Goal: Task Accomplishment & Management: Manage account settings

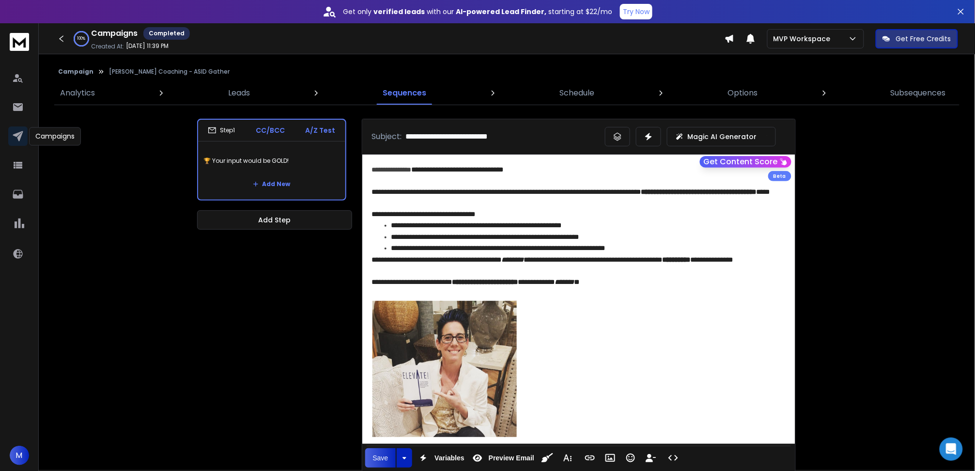
click at [9, 131] on link at bounding box center [17, 135] width 19 height 19
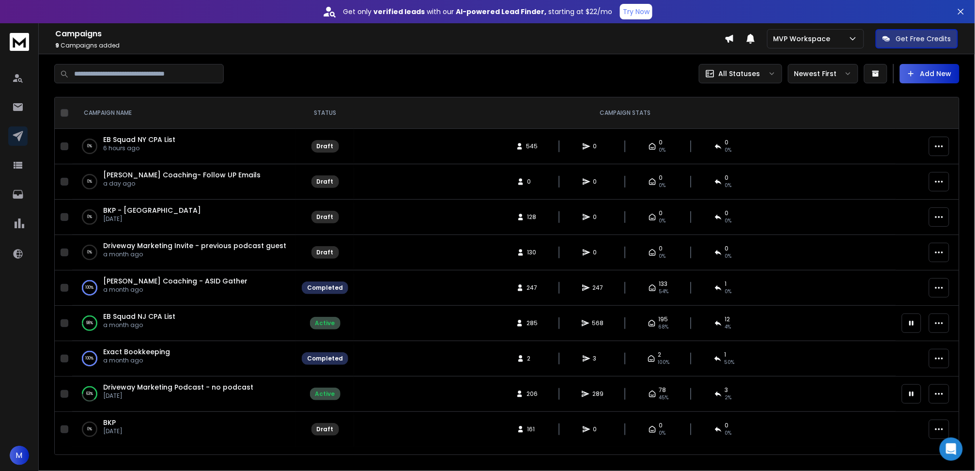
click at [178, 284] on span "[PERSON_NAME] Coaching - ASID Gather" at bounding box center [175, 281] width 144 height 10
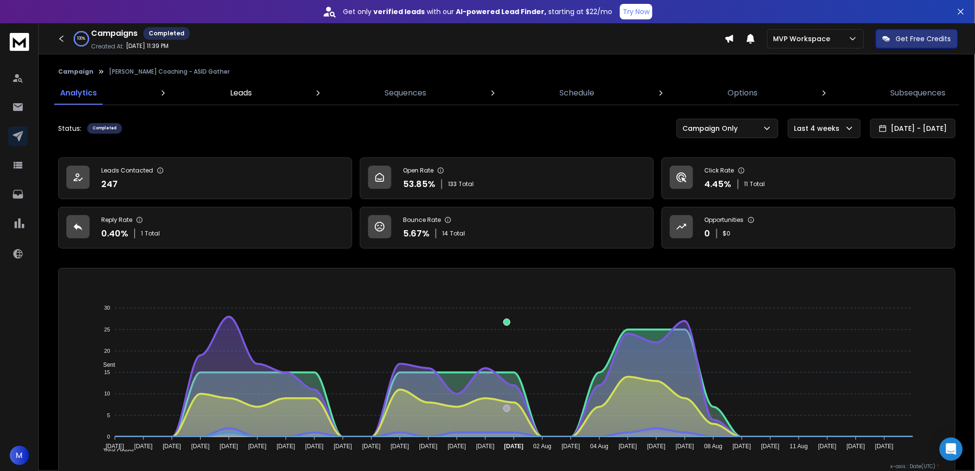
click at [237, 93] on p "Leads" at bounding box center [241, 93] width 22 height 12
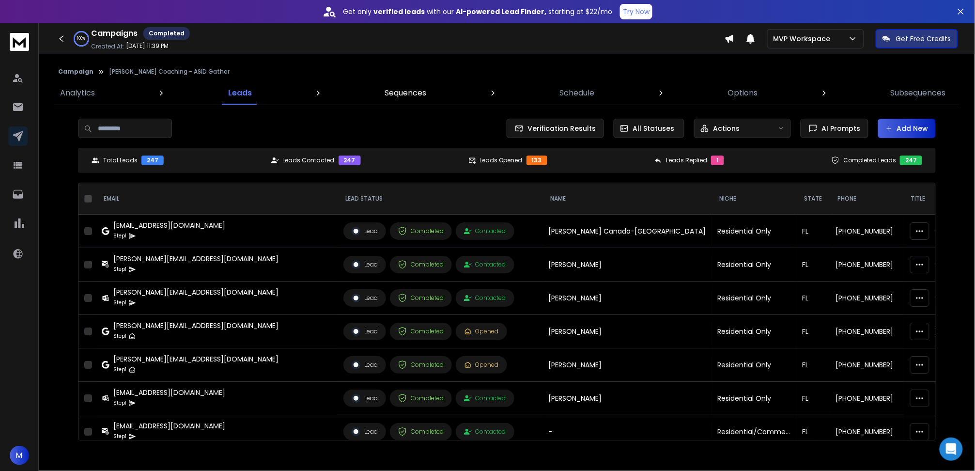
click at [410, 91] on p "Sequences" at bounding box center [406, 93] width 42 height 12
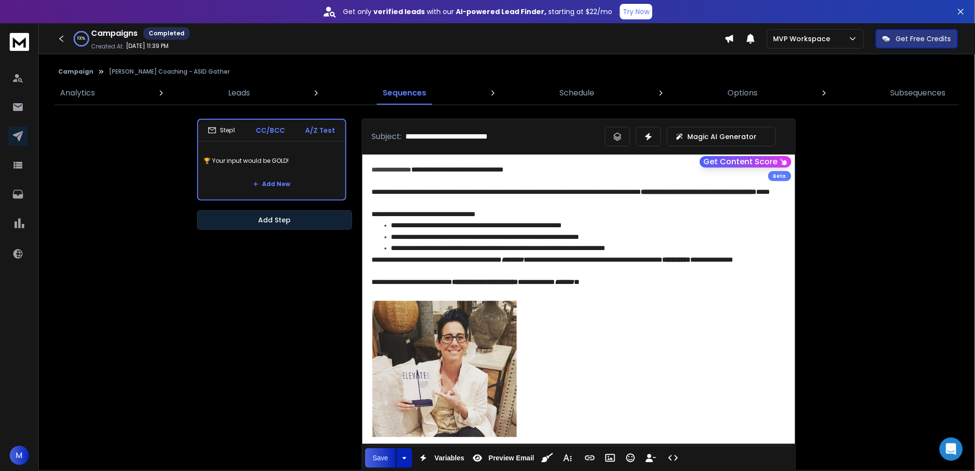
click at [295, 221] on button "Add Step" at bounding box center [274, 219] width 155 height 19
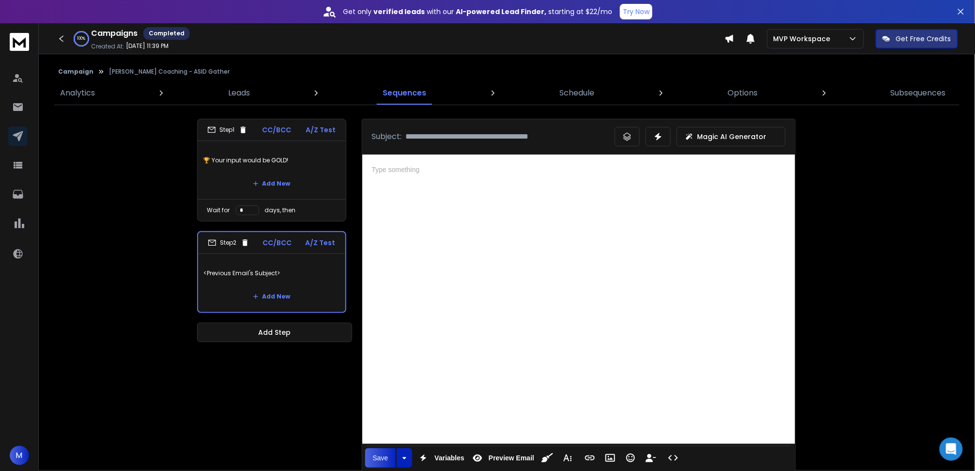
click at [516, 180] on div at bounding box center [578, 295] width 433 height 282
click at [663, 137] on button "button" at bounding box center [657, 136] width 25 height 19
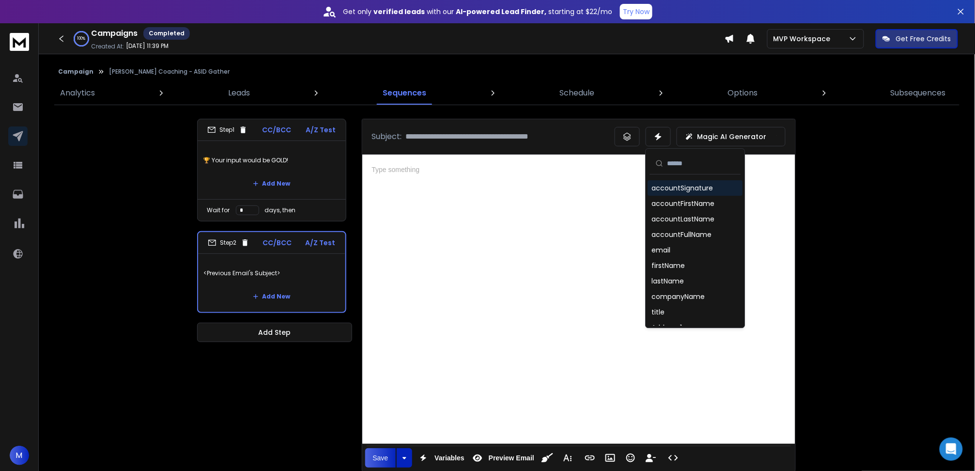
click at [499, 180] on div at bounding box center [578, 295] width 433 height 282
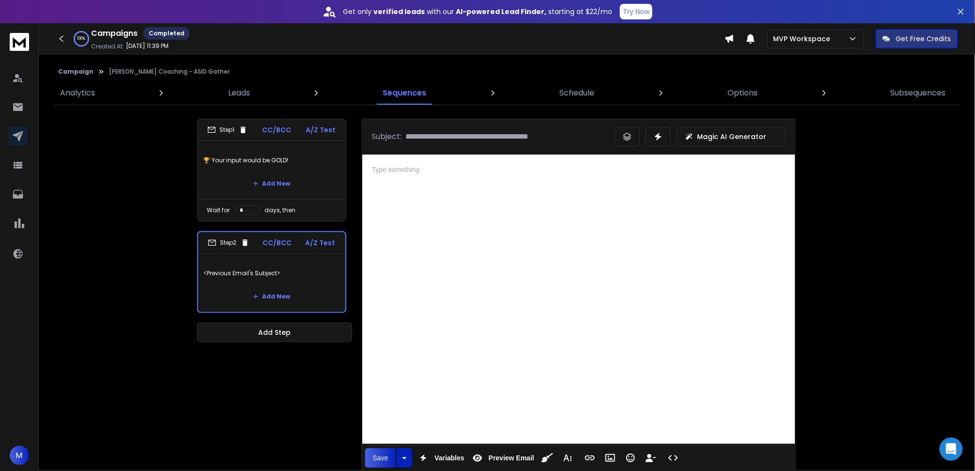
click at [279, 152] on p "🏆 Your input would be GOLD!" at bounding box center [271, 160] width 137 height 27
type input "**********"
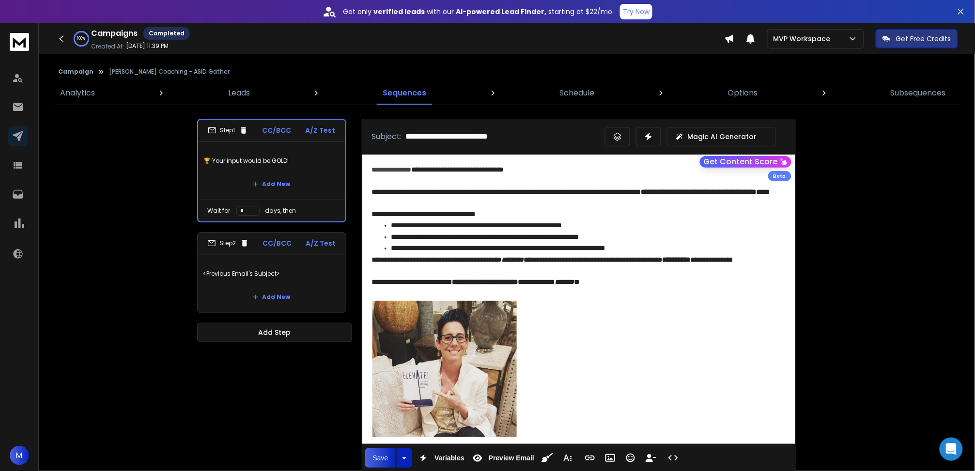
click at [295, 274] on p "<Previous Email's Subject>" at bounding box center [271, 273] width 137 height 27
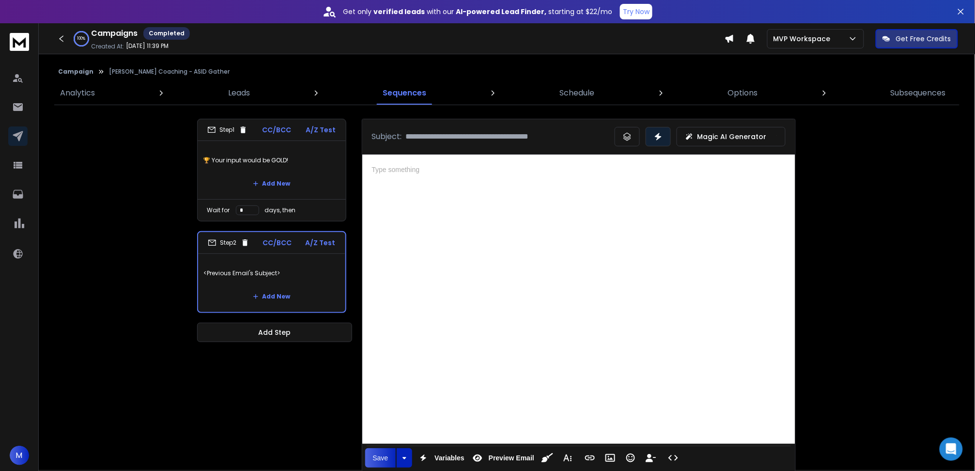
click at [661, 141] on button "button" at bounding box center [657, 136] width 25 height 19
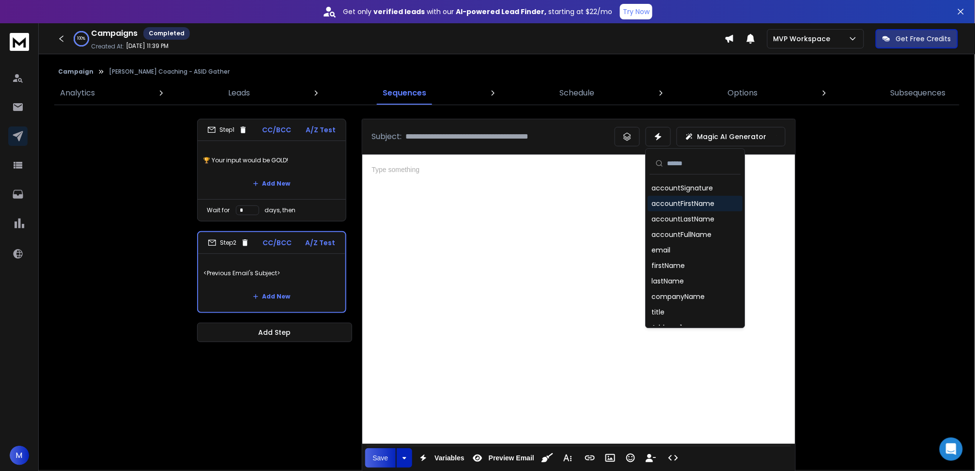
click at [309, 167] on p "🏆 Your input would be GOLD!" at bounding box center [271, 160] width 137 height 27
type input "**********"
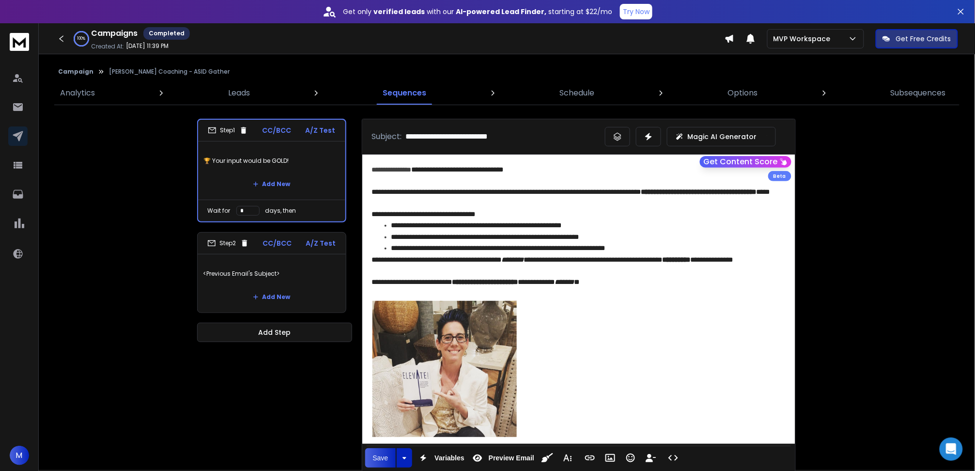
click at [328, 285] on p "<Previous Email's Subject>" at bounding box center [271, 273] width 137 height 27
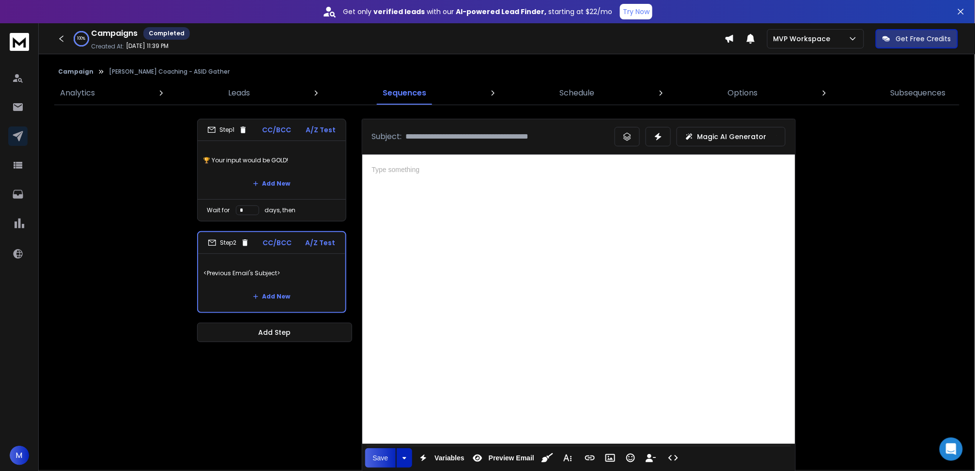
click at [245, 245] on icon at bounding box center [244, 242] width 5 height 7
type input "**********"
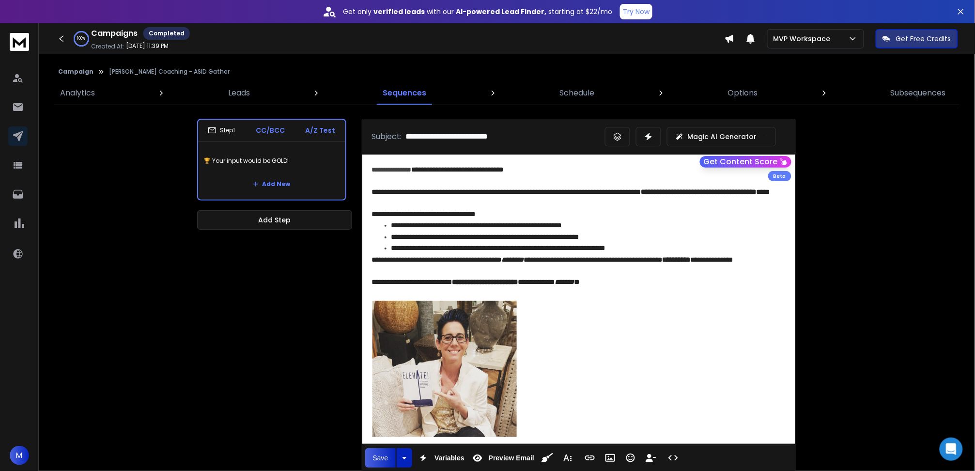
click at [74, 73] on button "Campaign" at bounding box center [75, 72] width 35 height 8
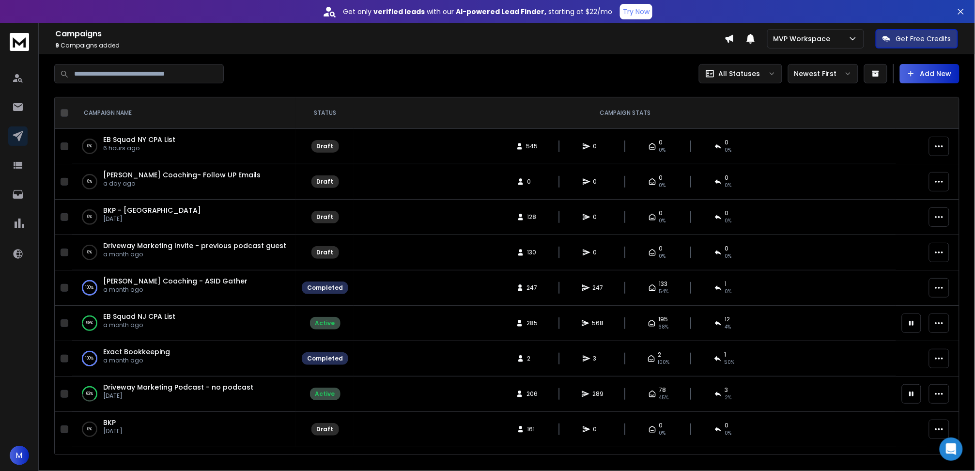
click at [152, 317] on span "EB Squad NJ CPA List" at bounding box center [139, 316] width 72 height 10
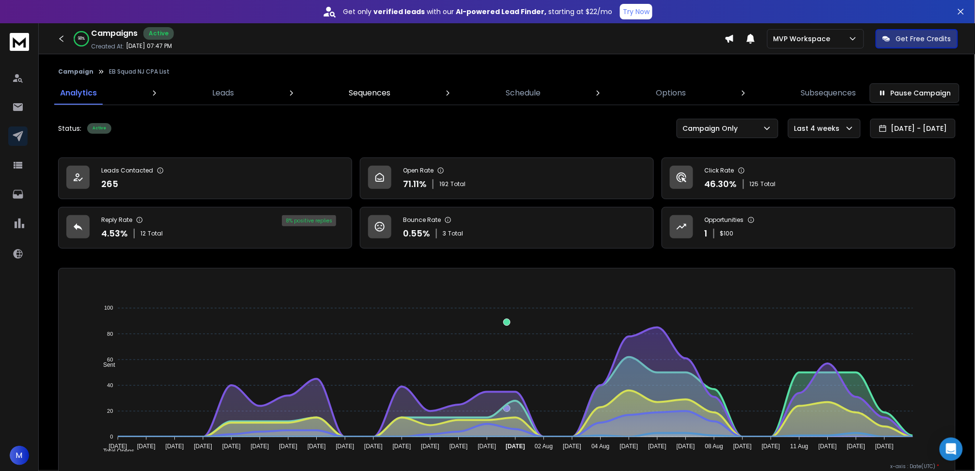
click at [356, 90] on p "Sequences" at bounding box center [370, 93] width 42 height 12
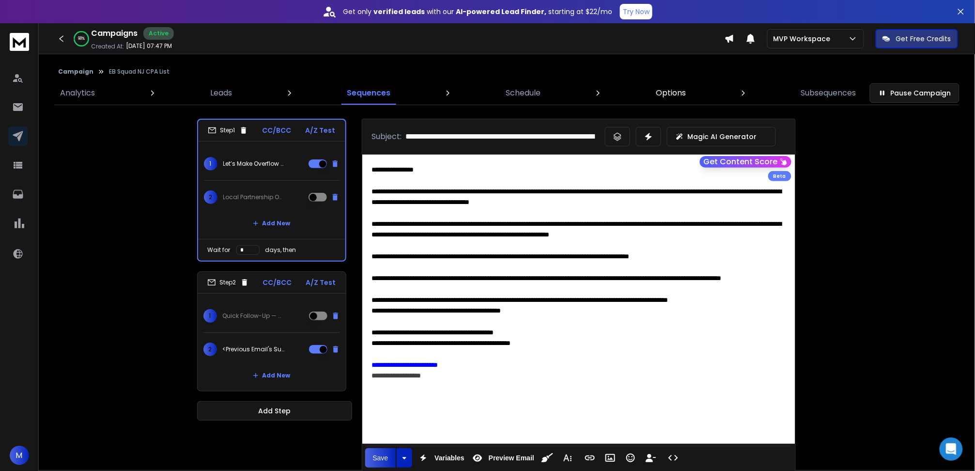
click at [663, 89] on p "Options" at bounding box center [670, 93] width 30 height 12
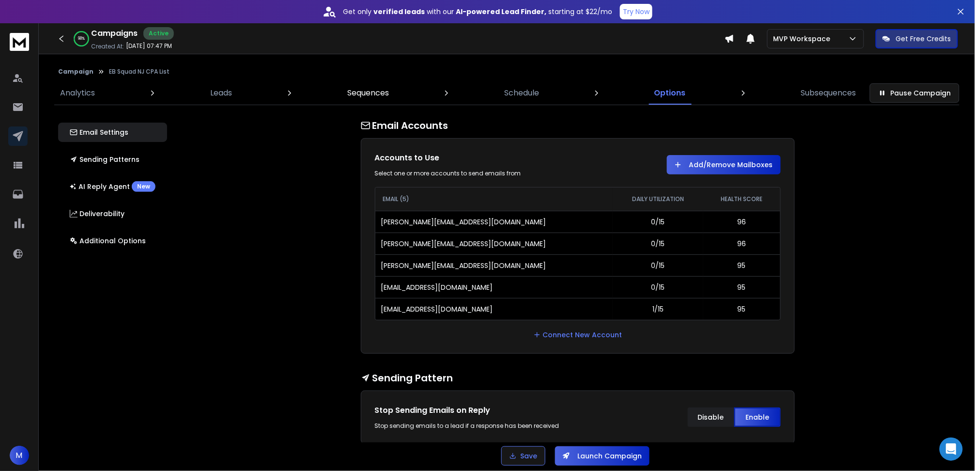
click at [362, 95] on p "Sequences" at bounding box center [368, 93] width 42 height 12
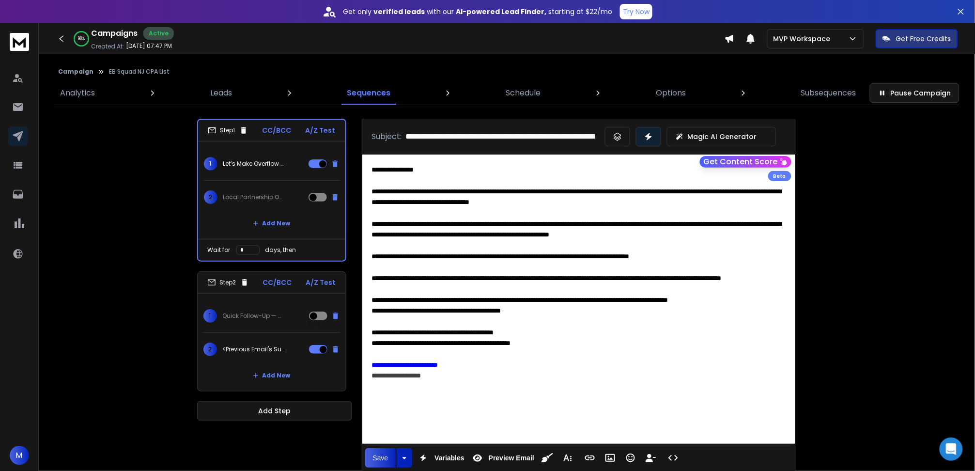
click at [648, 136] on icon "button" at bounding box center [648, 136] width 9 height 9
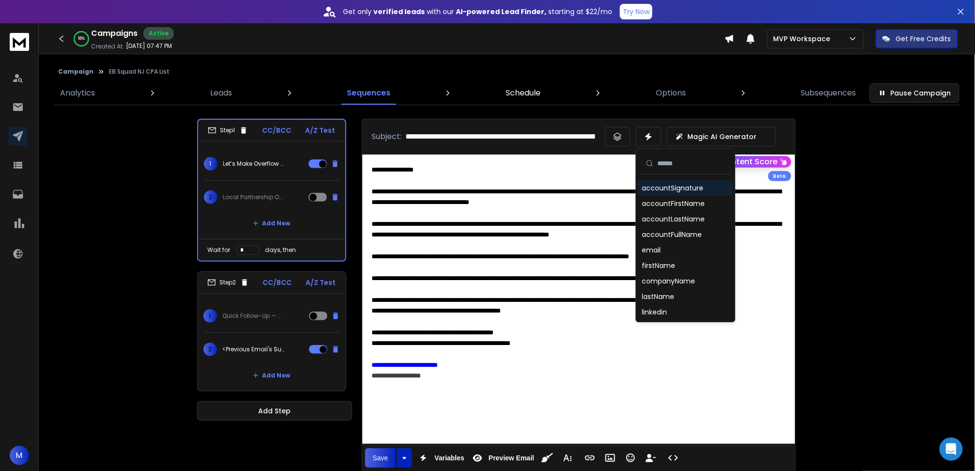
click at [525, 96] on p "Schedule" at bounding box center [522, 93] width 35 height 12
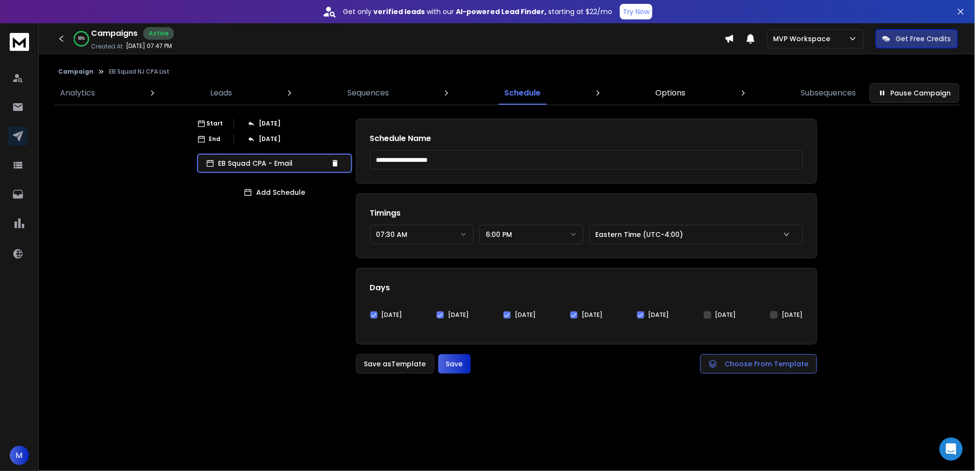
drag, startPoint x: 670, startPoint y: 98, endPoint x: 687, endPoint y: 104, distance: 18.4
click at [670, 98] on p "Options" at bounding box center [670, 93] width 30 height 12
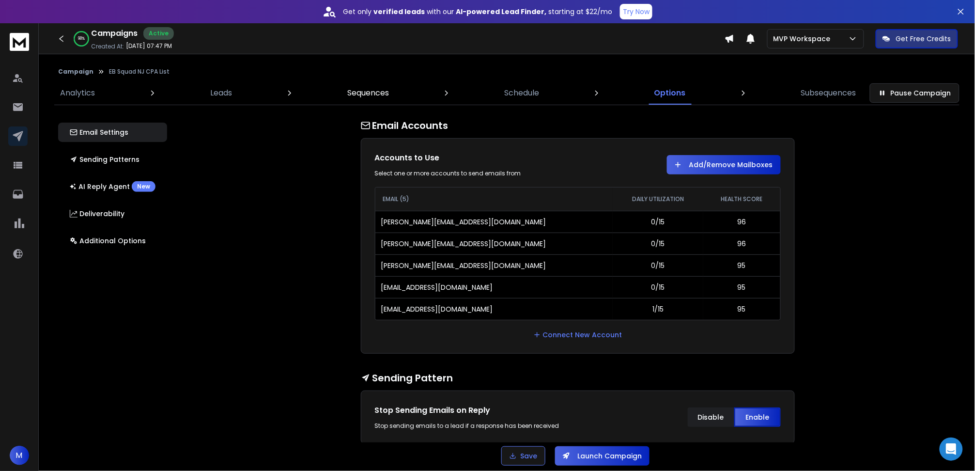
click at [342, 93] on link "Sequences" at bounding box center [367, 92] width 53 height 23
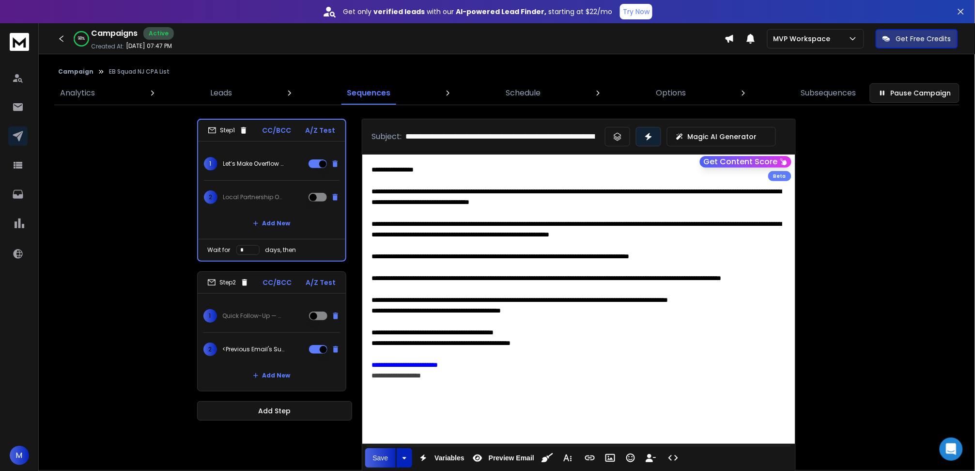
click at [653, 139] on button "button" at bounding box center [648, 136] width 25 height 19
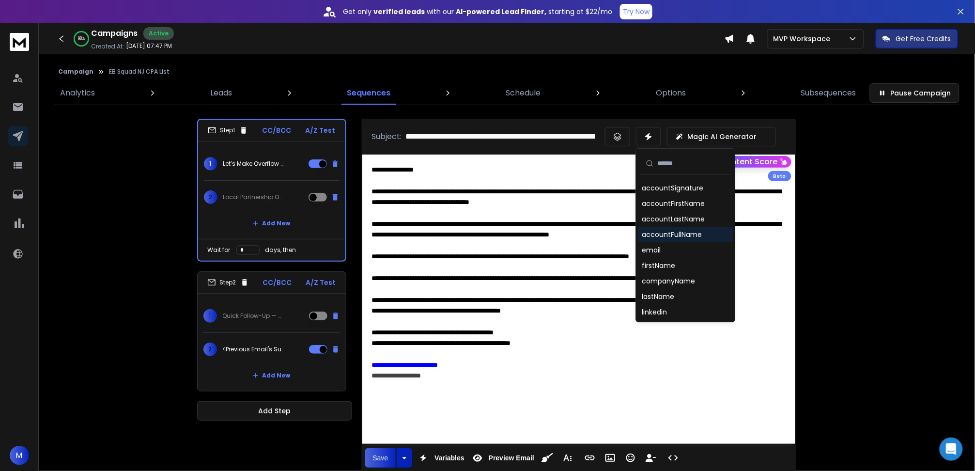
click at [488, 175] on div "**********" at bounding box center [578, 169] width 413 height 11
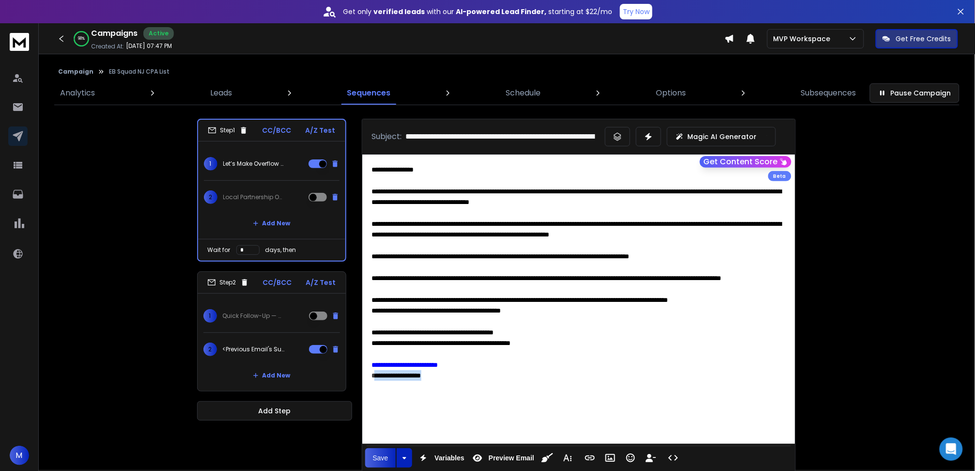
drag, startPoint x: 435, startPoint y: 399, endPoint x: 391, endPoint y: 397, distance: 44.6
click at [374, 381] on div "**********" at bounding box center [578, 375] width 413 height 11
click at [528, 359] on div at bounding box center [578, 354] width 413 height 11
drag, startPoint x: 429, startPoint y: 401, endPoint x: 441, endPoint y: 390, distance: 16.8
click at [371, 399] on div "**********" at bounding box center [578, 295] width 433 height 282
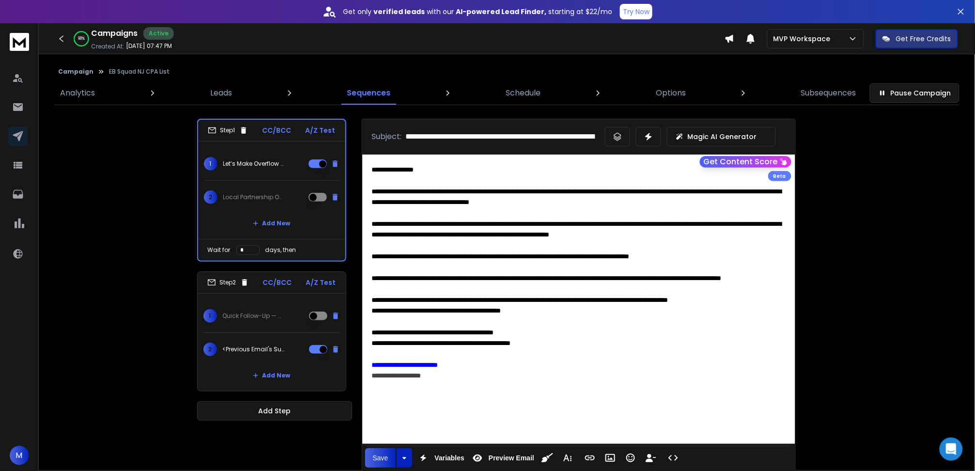
click at [580, 359] on div at bounding box center [578, 354] width 413 height 11
click at [816, 91] on p "Subsequences" at bounding box center [828, 93] width 55 height 12
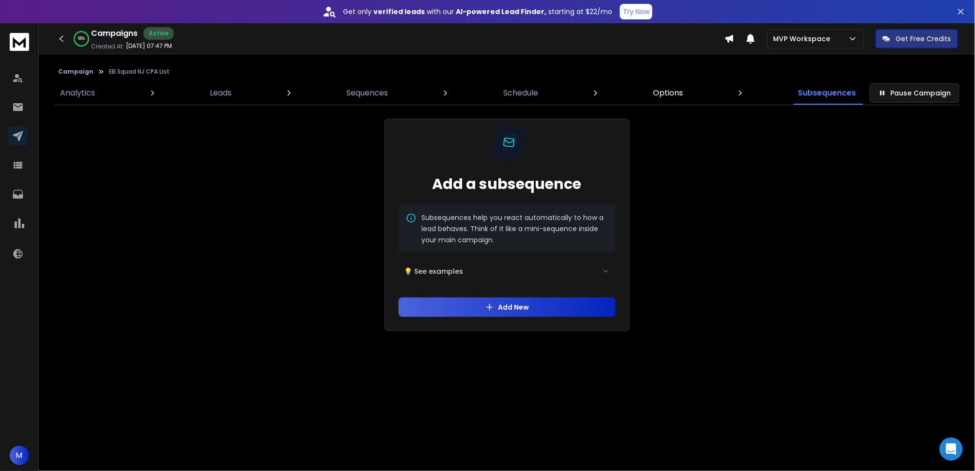
click at [676, 93] on p "Options" at bounding box center [668, 93] width 30 height 12
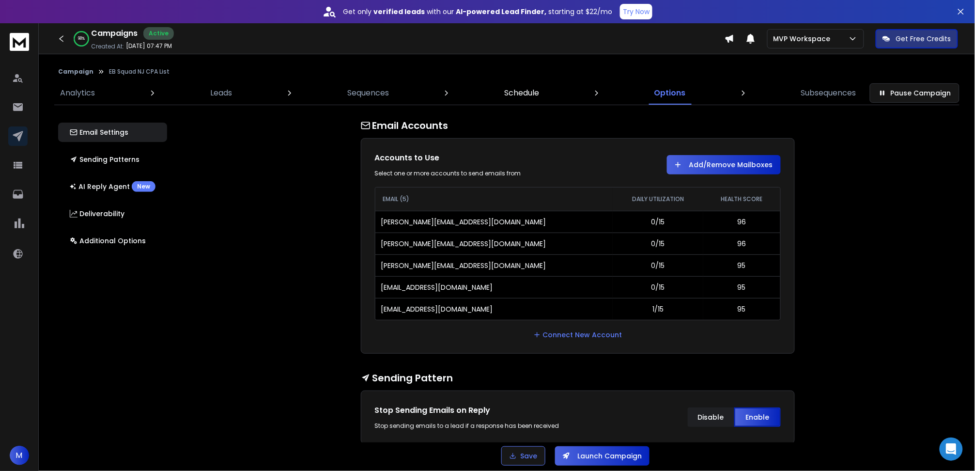
click at [522, 93] on p "Schedule" at bounding box center [521, 93] width 35 height 12
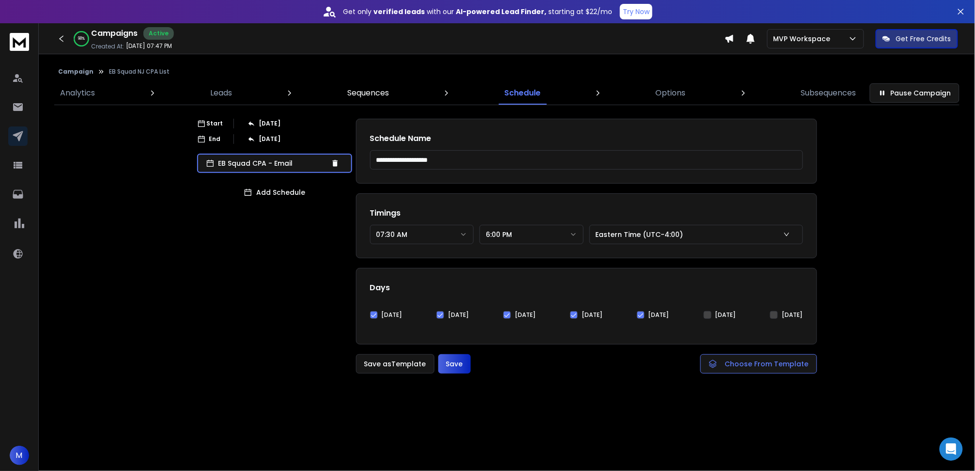
click at [366, 89] on p "Sequences" at bounding box center [368, 93] width 42 height 12
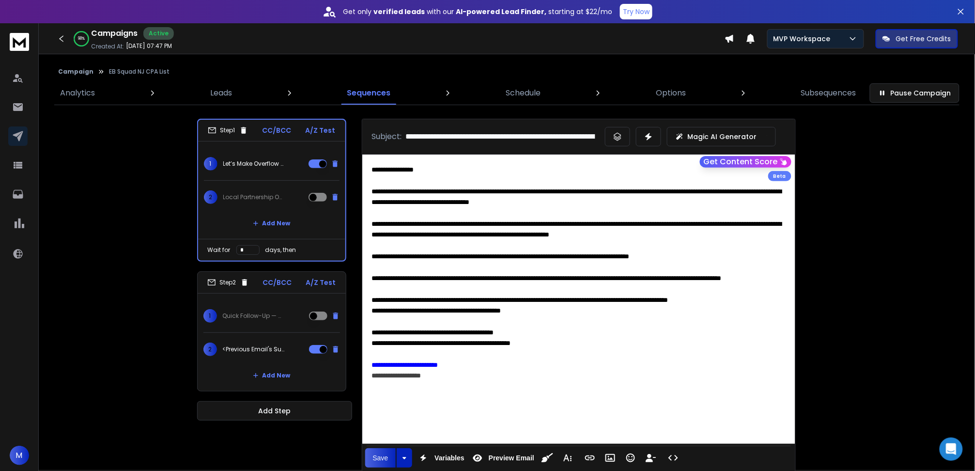
click at [823, 38] on p "MVP Workspace" at bounding box center [803, 39] width 61 height 10
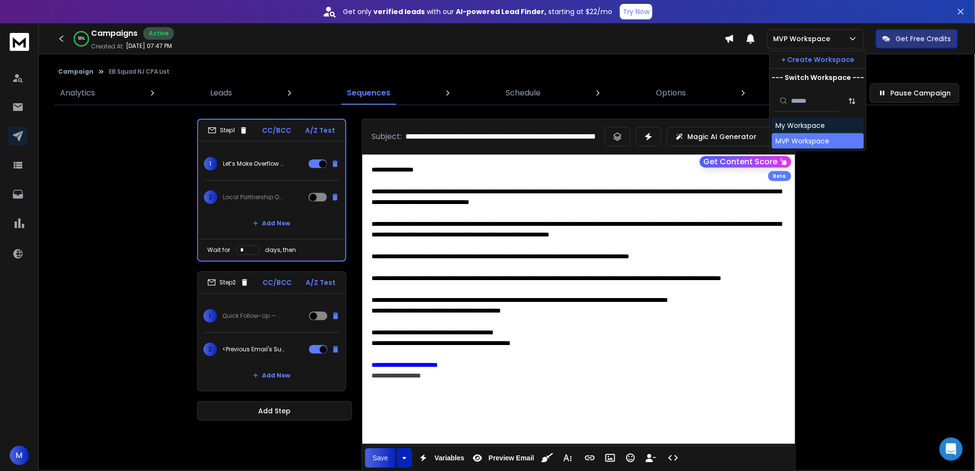
click at [880, 152] on div "**********" at bounding box center [506, 295] width 905 height 361
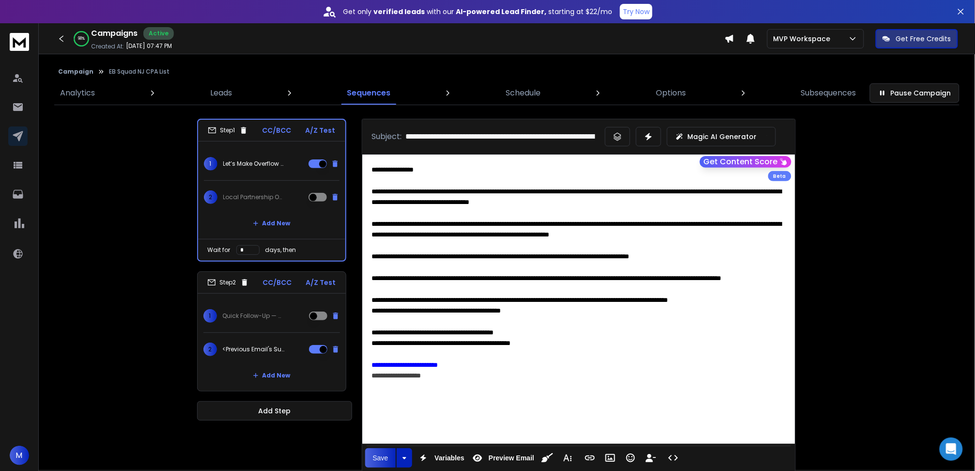
click at [76, 69] on button "Campaign" at bounding box center [75, 72] width 35 height 8
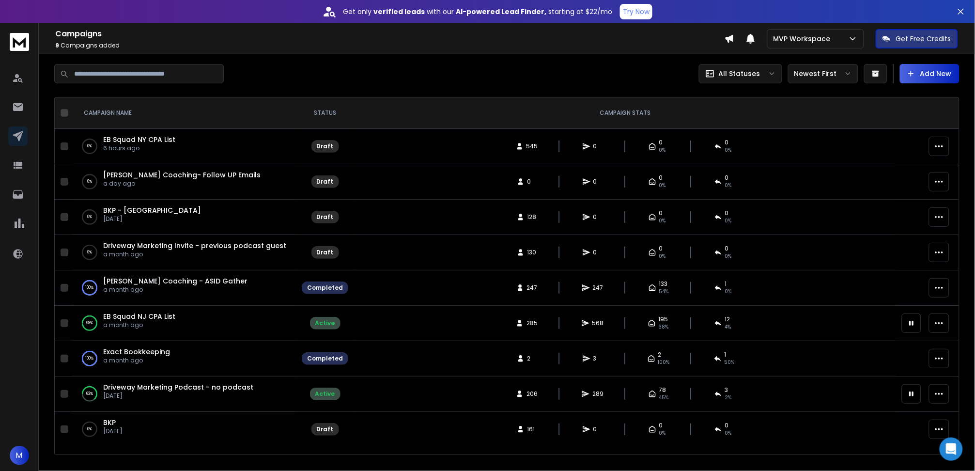
click at [160, 281] on span "[PERSON_NAME] Coaching - ASID Gather" at bounding box center [175, 281] width 144 height 10
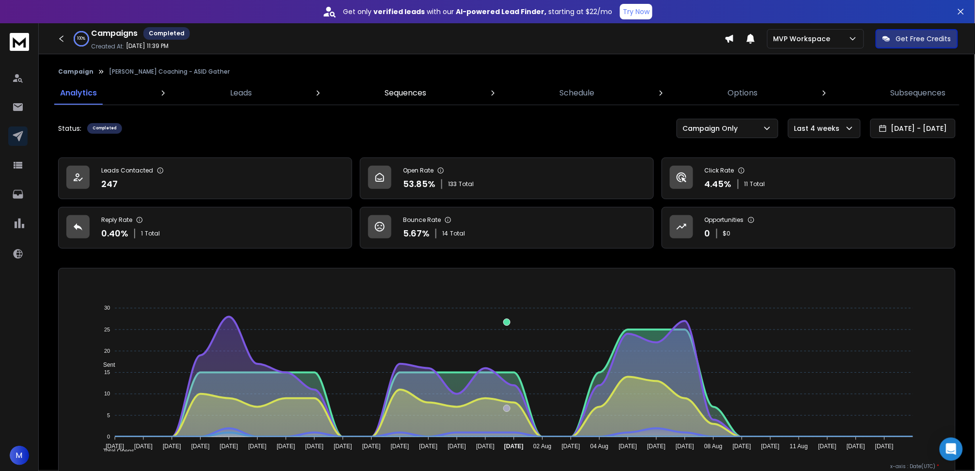
click at [388, 93] on p "Sequences" at bounding box center [406, 93] width 42 height 12
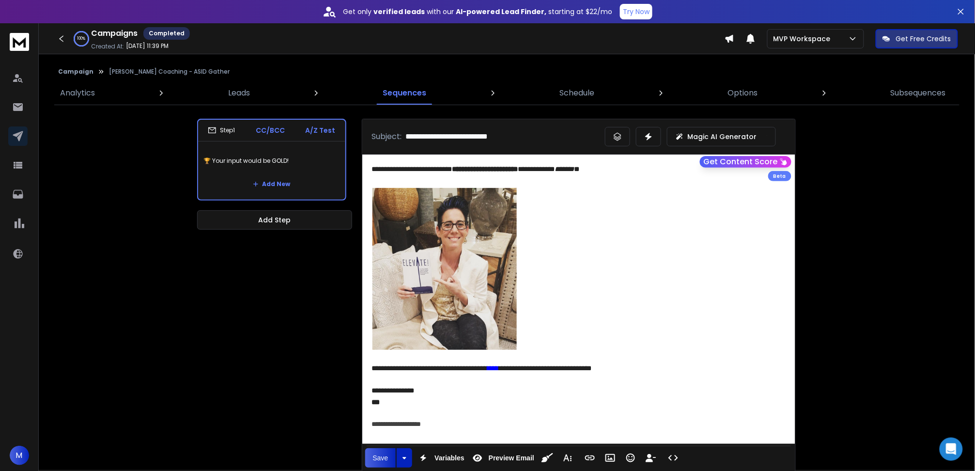
scroll to position [109, 0]
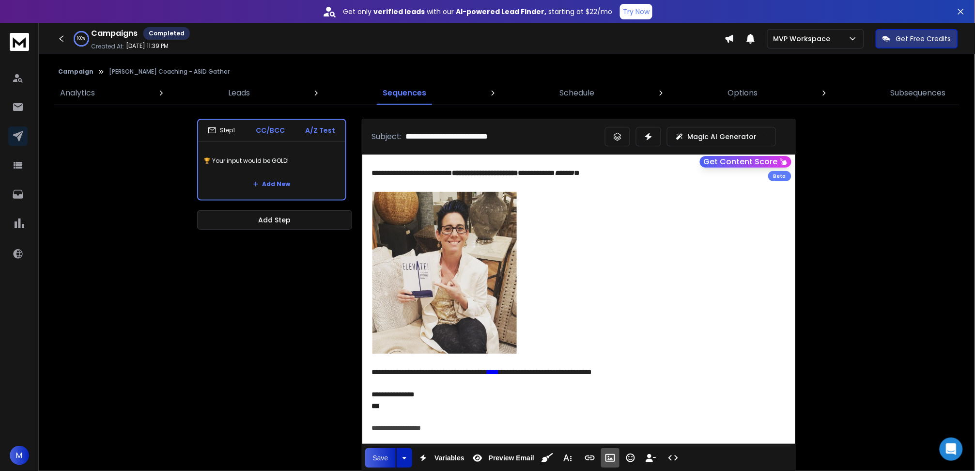
click at [604, 457] on icon "button" at bounding box center [610, 458] width 12 height 12
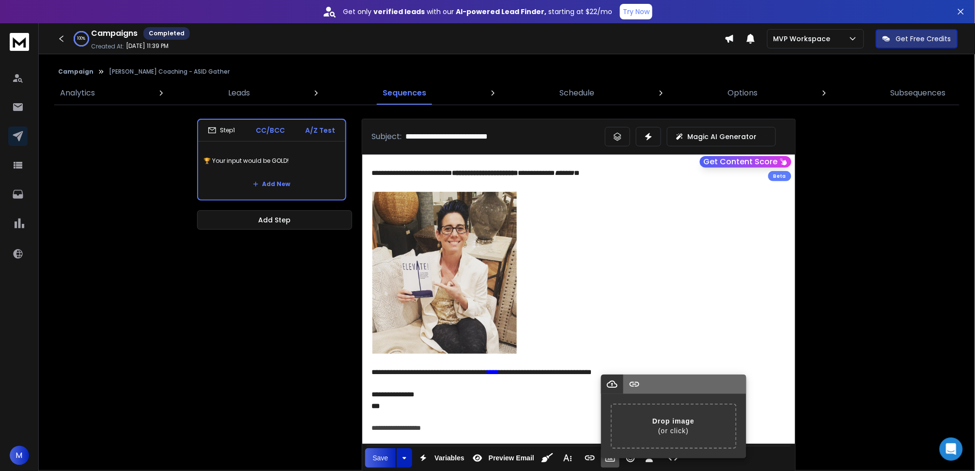
click at [624, 322] on div at bounding box center [578, 272] width 413 height 161
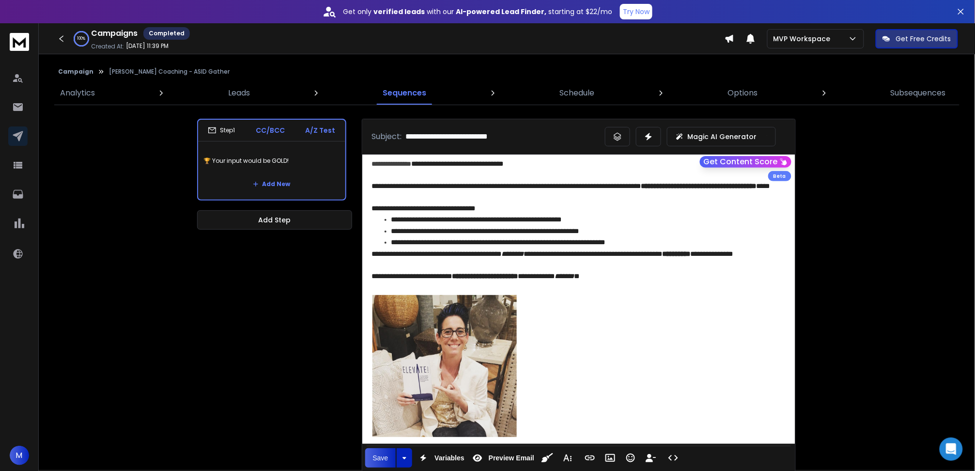
scroll to position [0, 0]
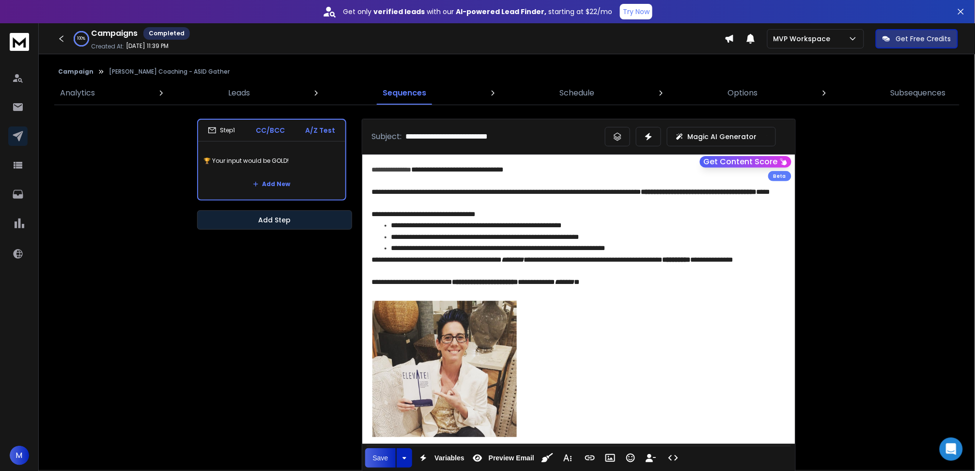
click at [289, 215] on button "Add Step" at bounding box center [274, 219] width 155 height 19
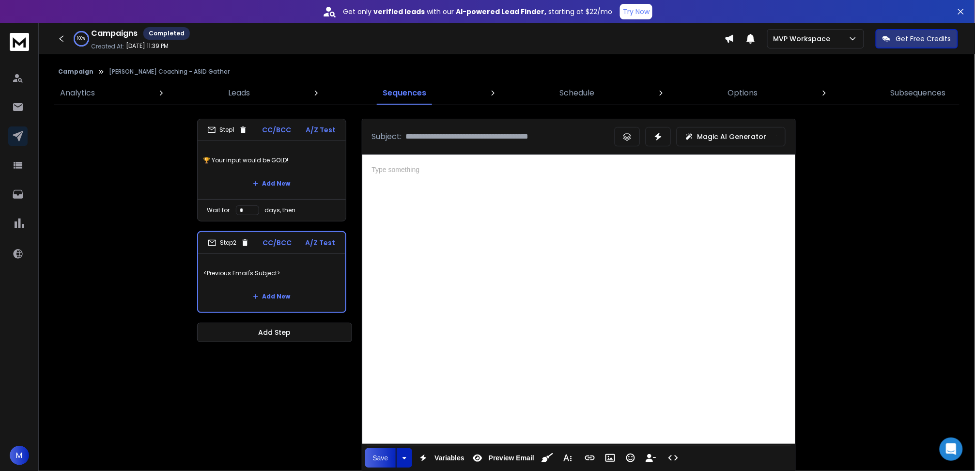
scroll to position [0, 0]
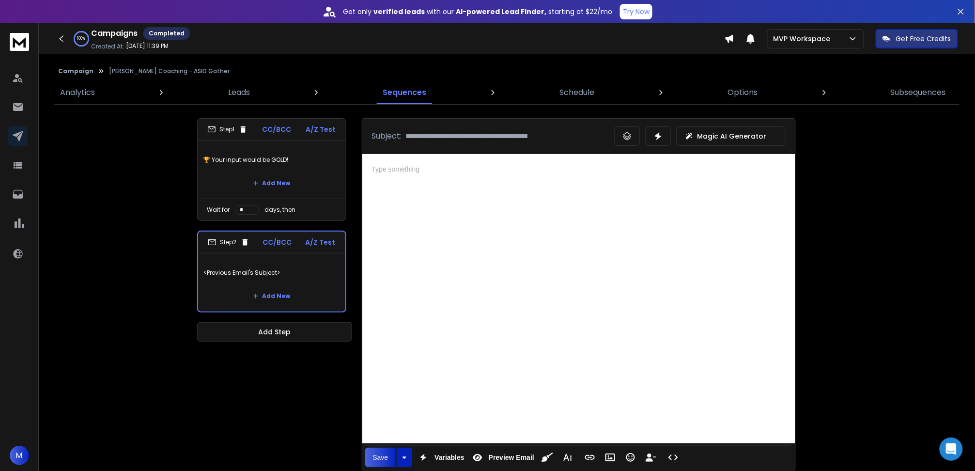
click at [245, 244] on icon at bounding box center [244, 242] width 5 height 7
type input "**********"
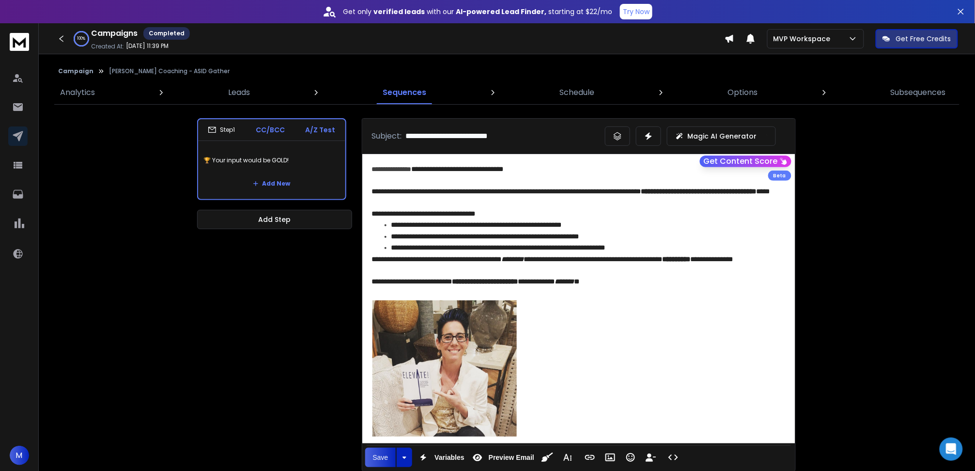
click at [140, 70] on p "[PERSON_NAME] Coaching - ASID Gather" at bounding box center [169, 71] width 121 height 8
click at [85, 71] on button "Campaign" at bounding box center [75, 71] width 35 height 8
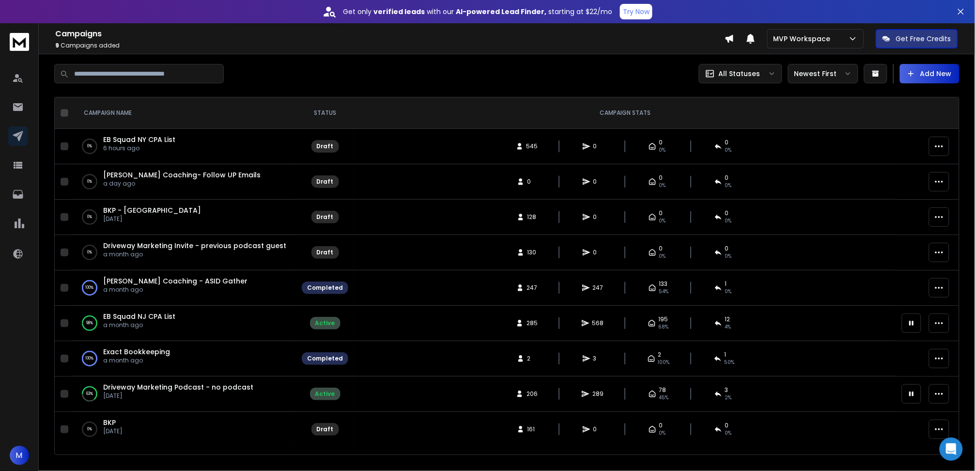
click at [152, 278] on span "[PERSON_NAME] Coaching - ASID Gather" at bounding box center [175, 281] width 144 height 10
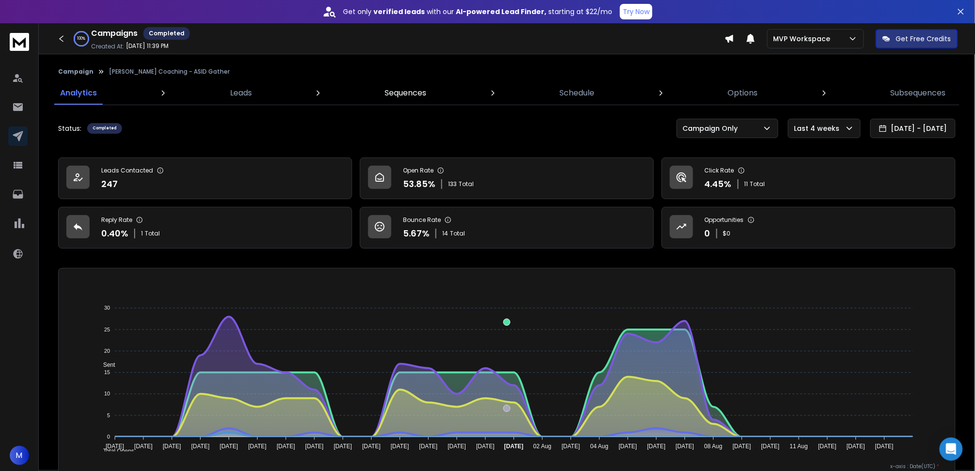
click at [409, 91] on p "Sequences" at bounding box center [406, 93] width 42 height 12
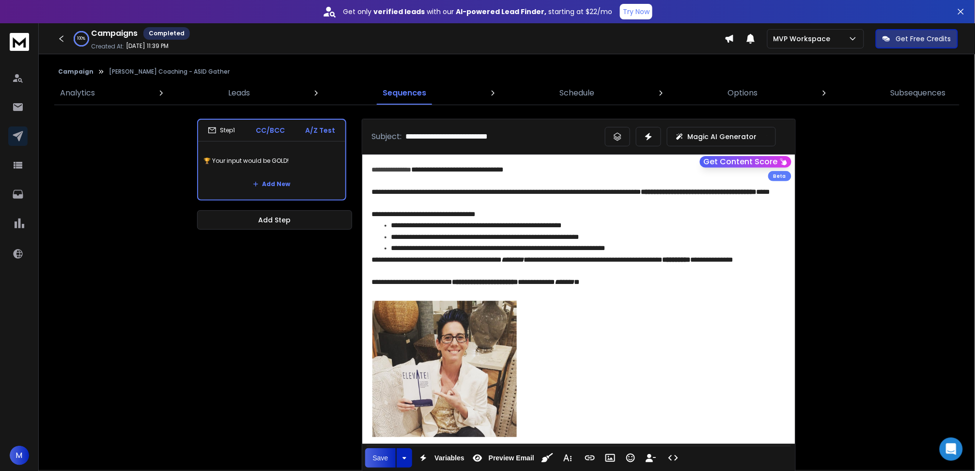
click at [61, 69] on button "Campaign" at bounding box center [75, 72] width 35 height 8
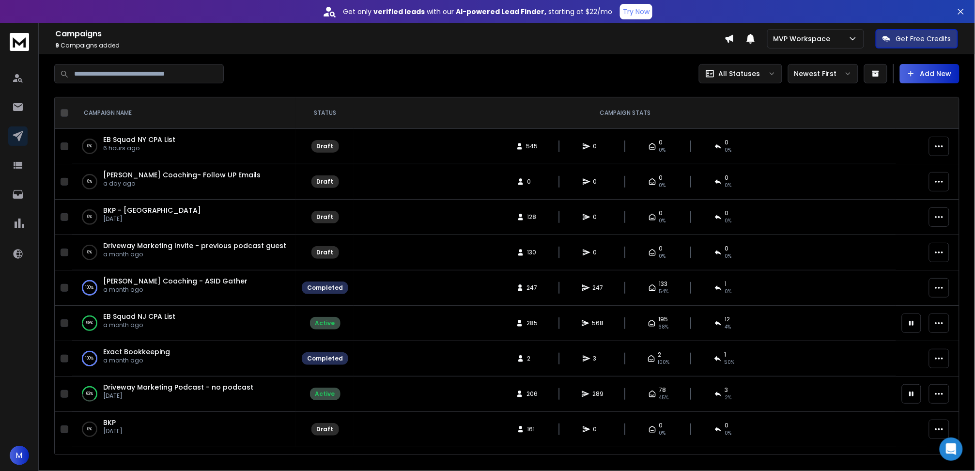
click at [141, 319] on span "EB Squad NJ CPA List" at bounding box center [139, 316] width 72 height 10
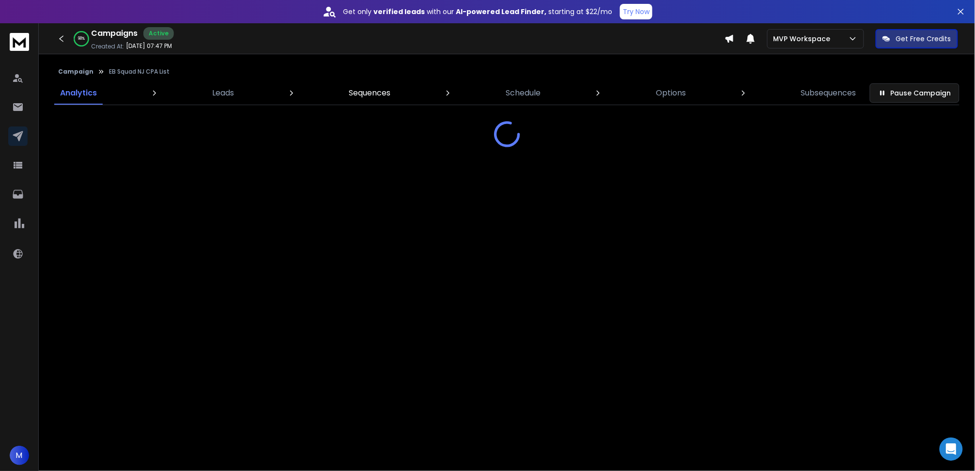
click at [380, 97] on p "Sequences" at bounding box center [370, 93] width 42 height 12
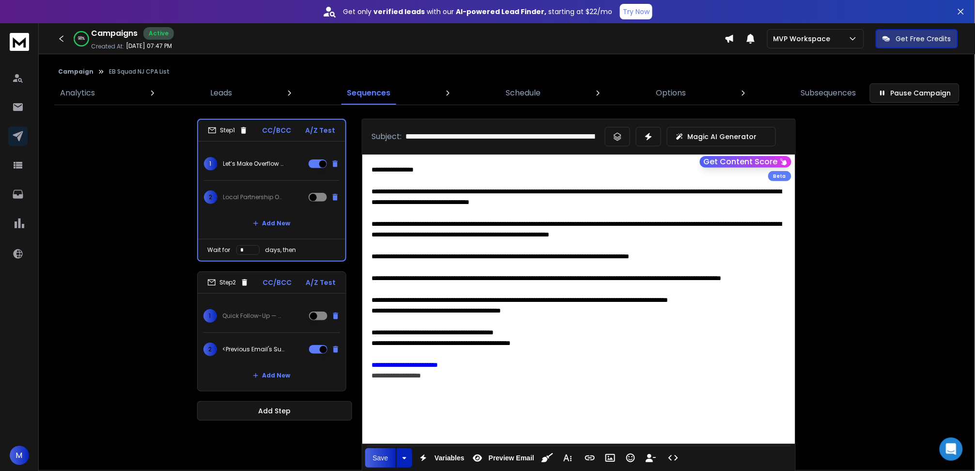
scroll to position [15, 0]
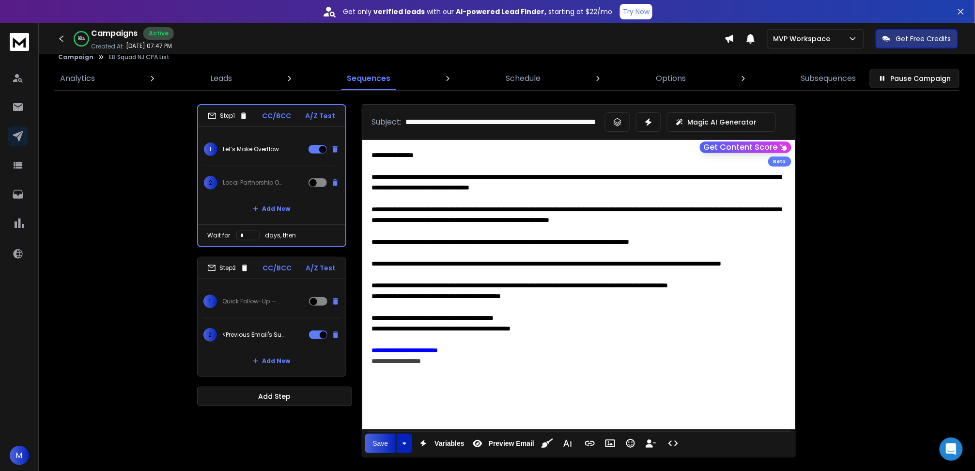
click at [268, 291] on div "1 Quick Follow-Up — Overflow Bookkeeping for CPA Firms" at bounding box center [271, 301] width 137 height 33
type input "**********"
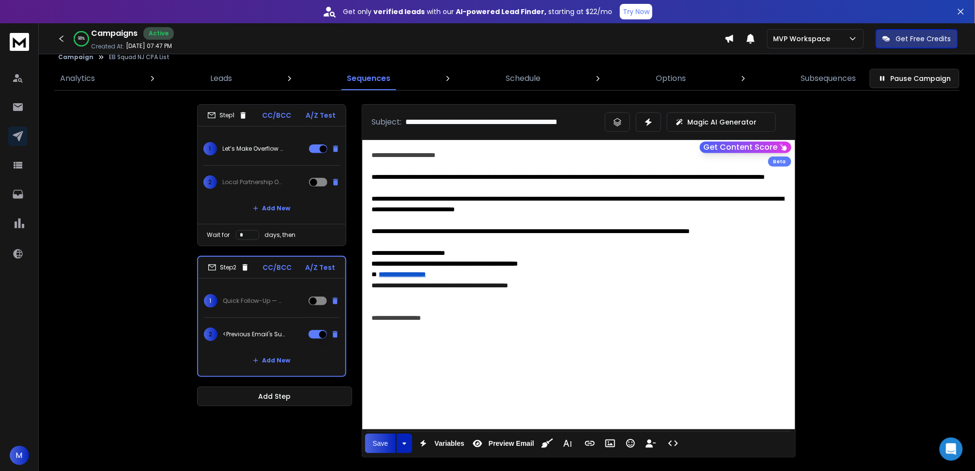
click at [242, 337] on p "<Previous Email's Subject>" at bounding box center [254, 334] width 62 height 8
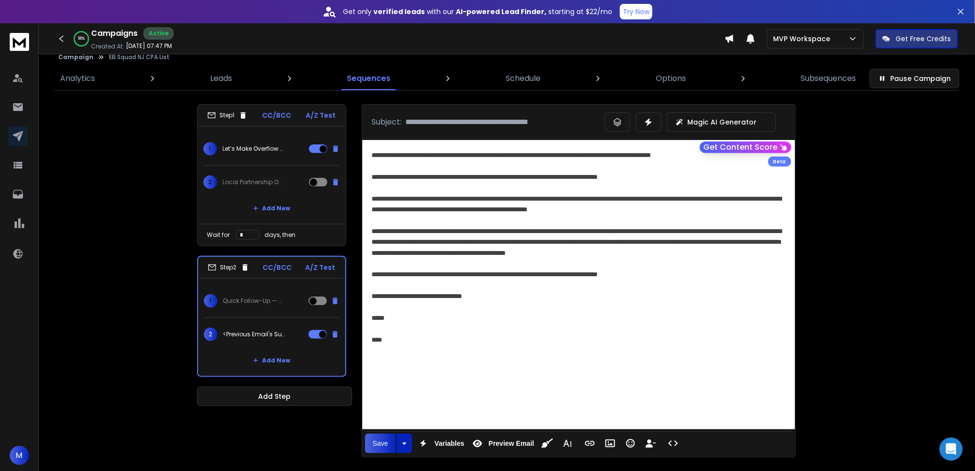
click at [247, 299] on p "Quick Follow-Up — Overflow Bookkeeping for CPA Firms" at bounding box center [254, 301] width 62 height 8
type input "**********"
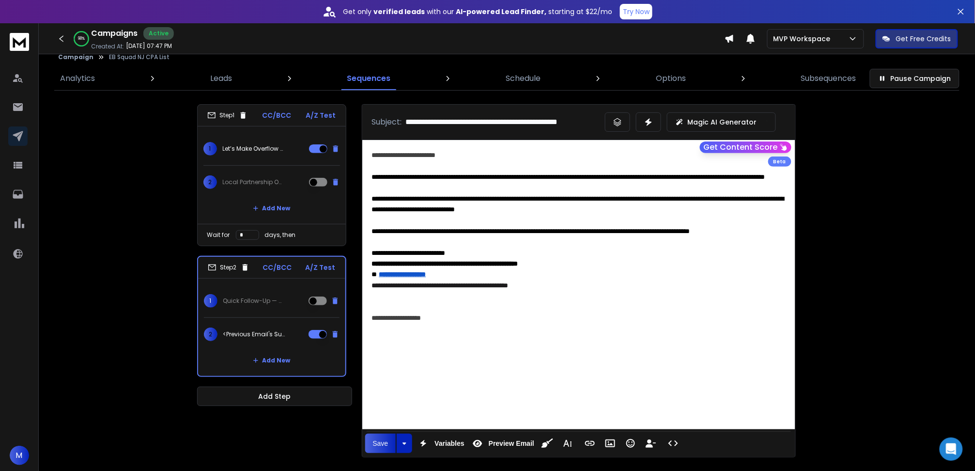
click at [243, 330] on p "<Previous Email's Subject>" at bounding box center [254, 334] width 62 height 8
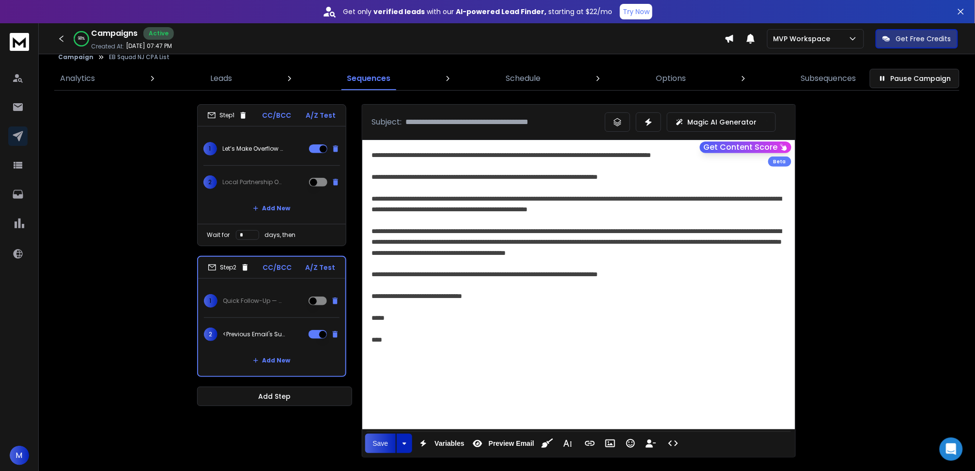
click at [261, 297] on p "Quick Follow-Up — Overflow Bookkeeping for CPA Firms" at bounding box center [254, 301] width 62 height 8
type input "**********"
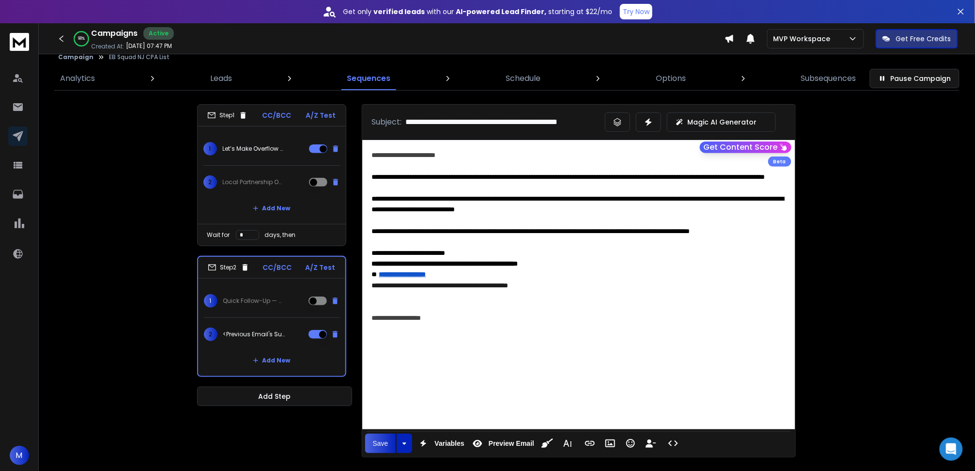
click at [265, 341] on div "2 <Previous Email's Subject>" at bounding box center [244, 334] width 81 height 14
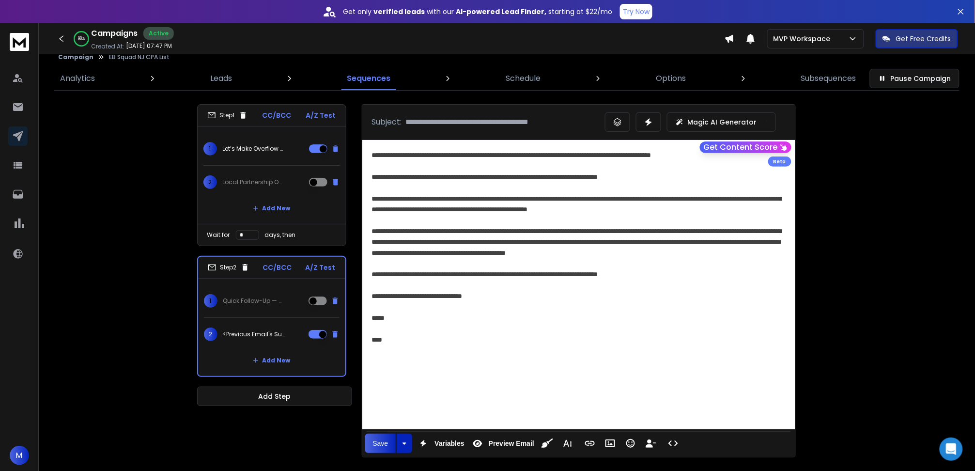
click at [266, 306] on div "1 Quick Follow-Up — Overflow Bookkeeping for CPA Firms" at bounding box center [244, 301] width 81 height 14
type input "**********"
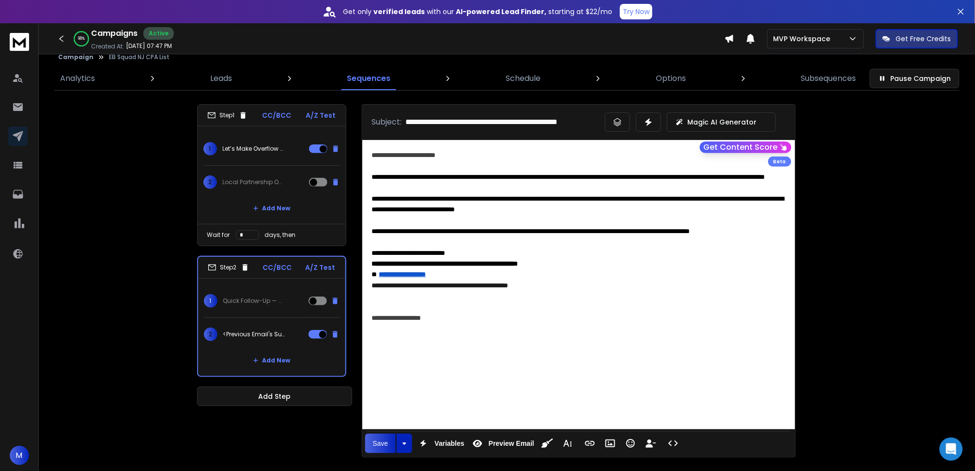
click at [262, 336] on p "<Previous Email's Subject>" at bounding box center [254, 334] width 62 height 8
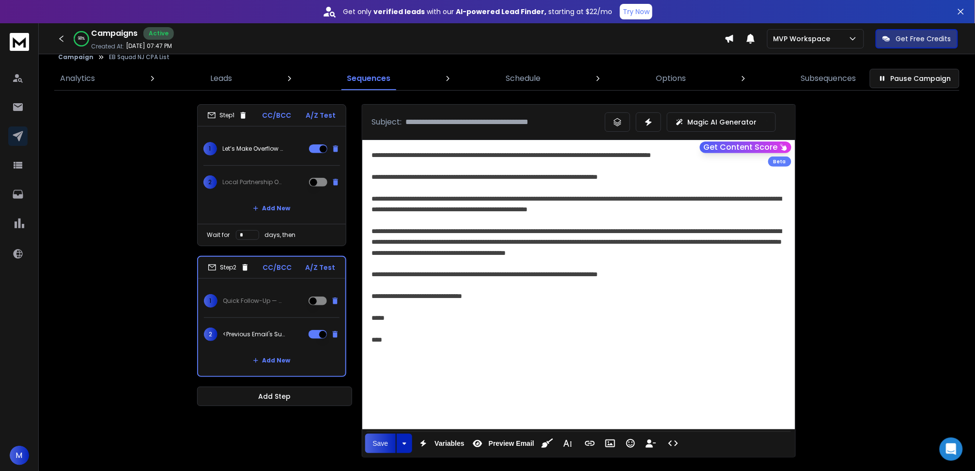
scroll to position [0, 0]
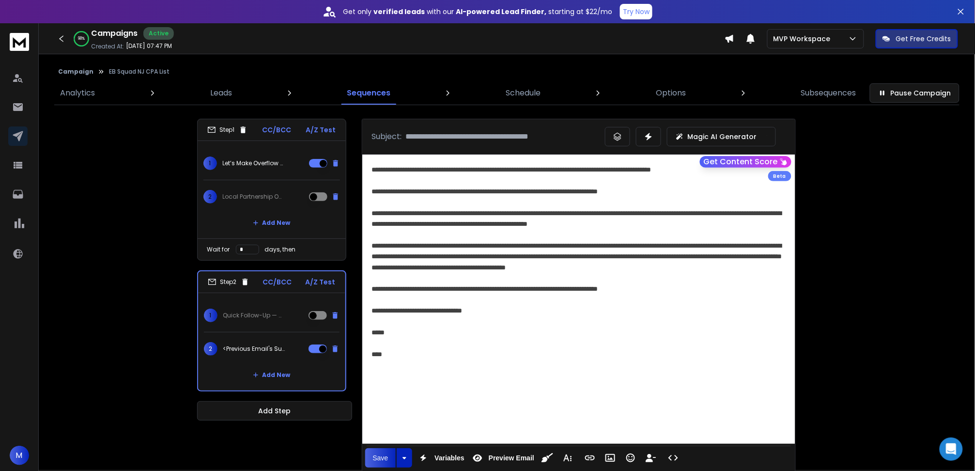
click at [80, 73] on button "Campaign" at bounding box center [75, 72] width 35 height 8
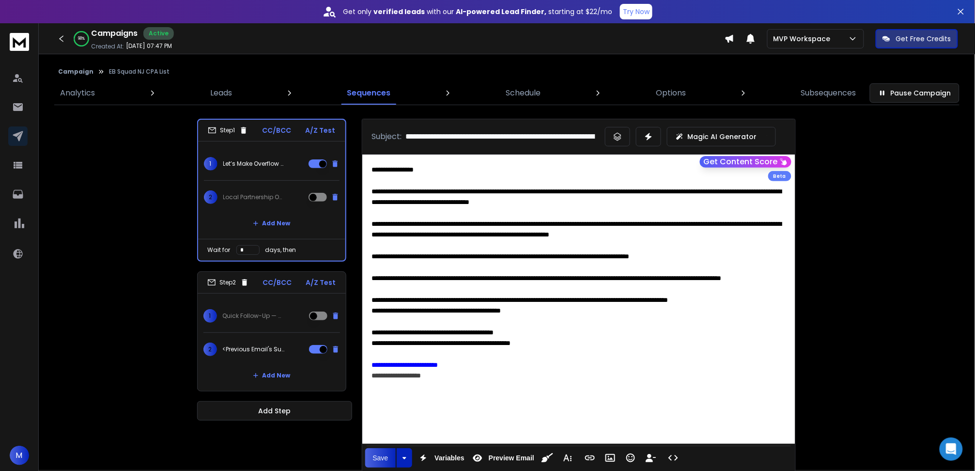
click at [82, 73] on button "Campaign" at bounding box center [75, 72] width 35 height 8
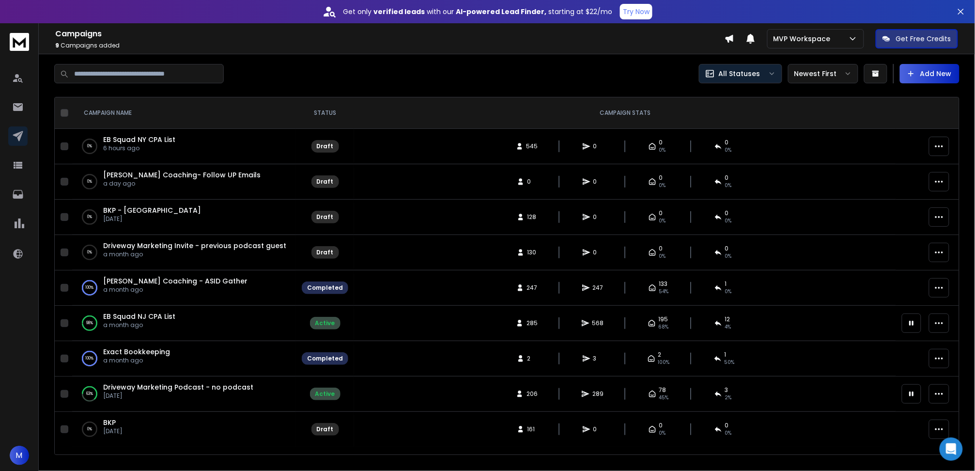
click at [756, 76] on p "All Statuses" at bounding box center [739, 74] width 42 height 10
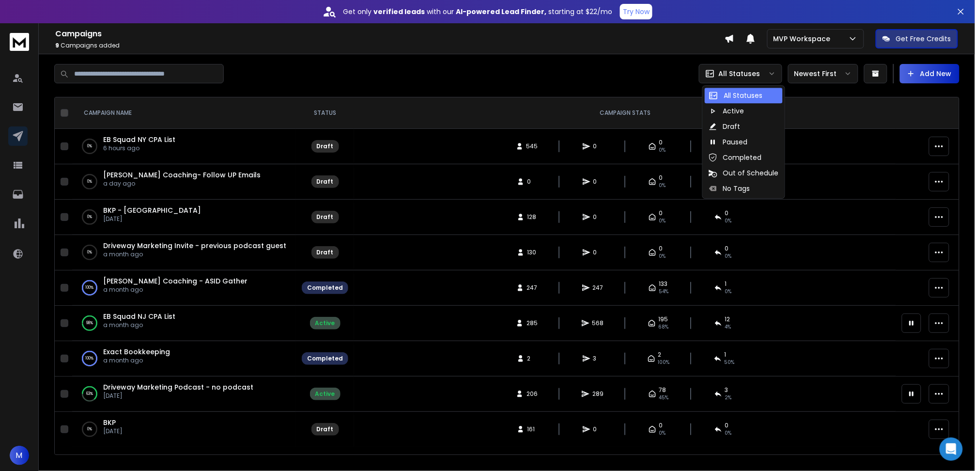
drag, startPoint x: 497, startPoint y: 68, endPoint x: 517, endPoint y: 67, distance: 19.9
click at [502, 67] on div at bounding box center [280, 73] width 453 height 19
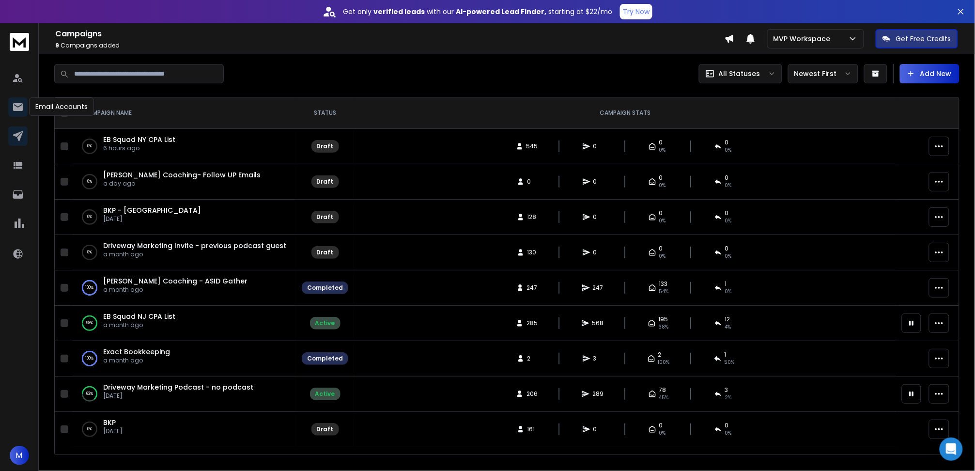
click at [15, 111] on icon at bounding box center [18, 107] width 12 height 12
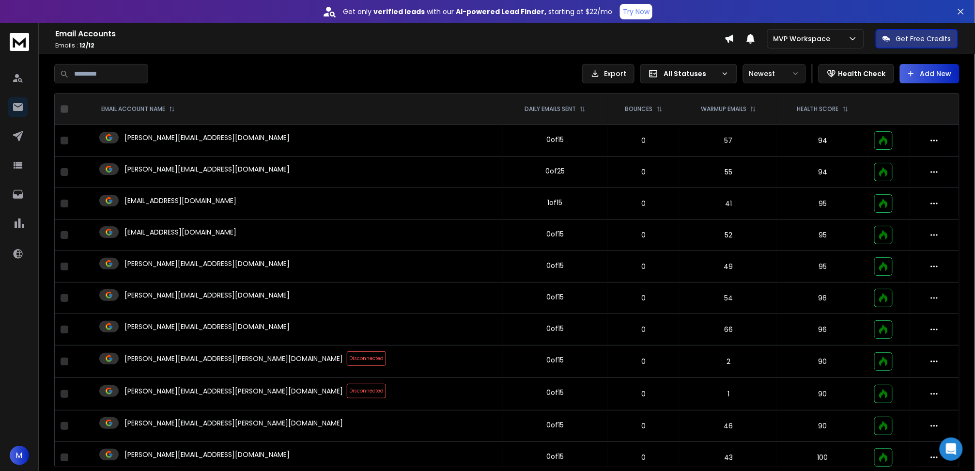
click at [165, 168] on p "pam@elevatethebook.net" at bounding box center [206, 169] width 165 height 10
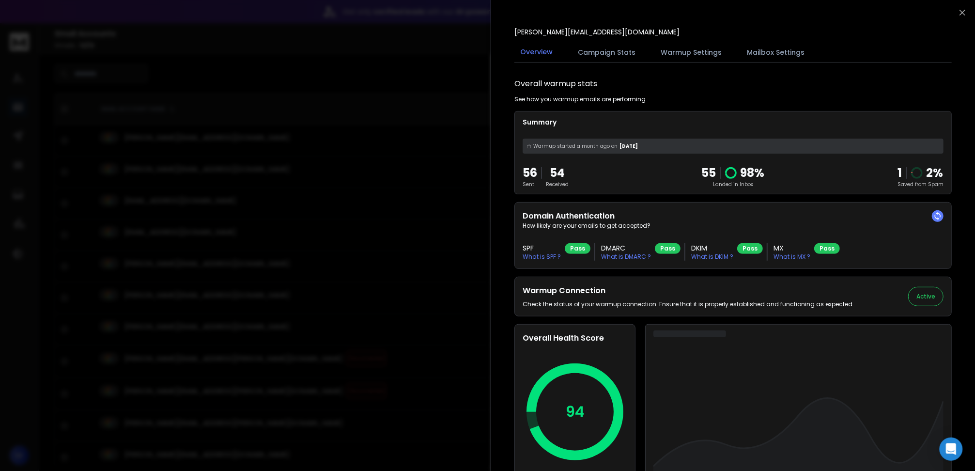
click at [604, 53] on button "Campaign Stats" at bounding box center [606, 52] width 69 height 21
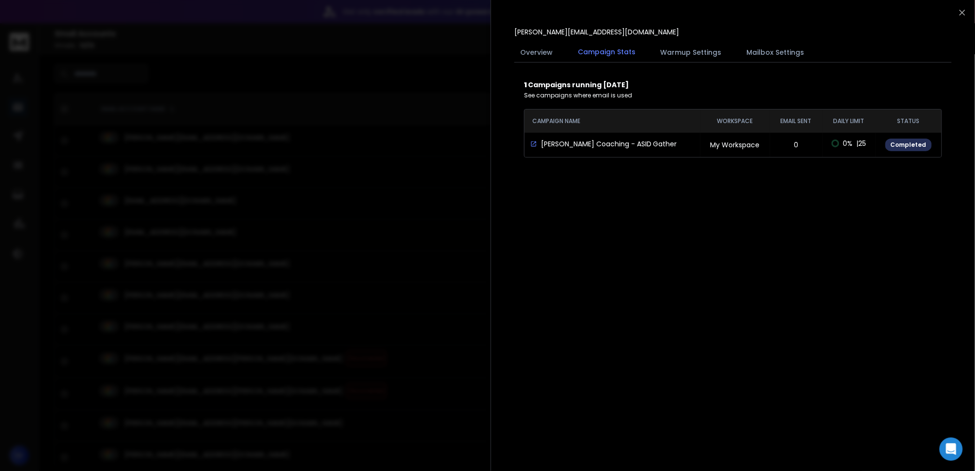
click at [682, 49] on button "Warmup Settings" at bounding box center [691, 52] width 73 height 21
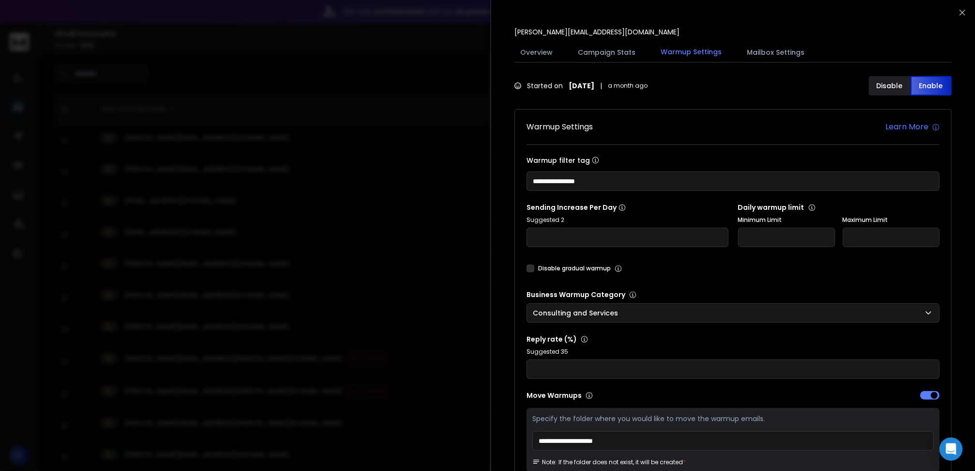
click at [758, 50] on button "Mailbox Settings" at bounding box center [775, 52] width 69 height 21
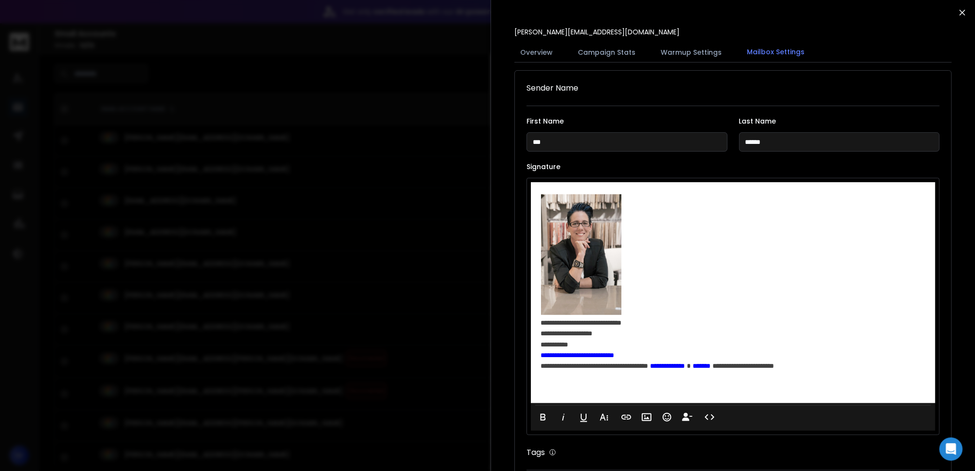
click at [961, 15] on icon "button" at bounding box center [962, 13] width 10 height 10
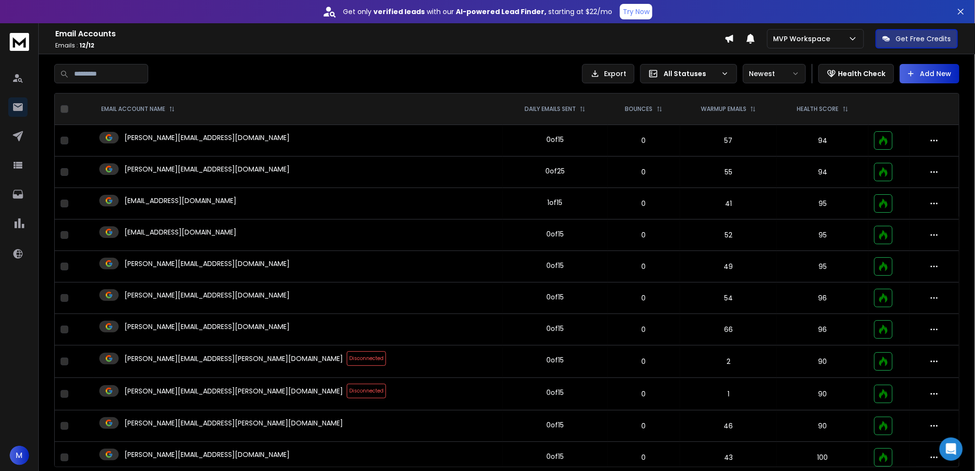
click at [166, 168] on p "pam@elevatethebook.net" at bounding box center [206, 169] width 165 height 10
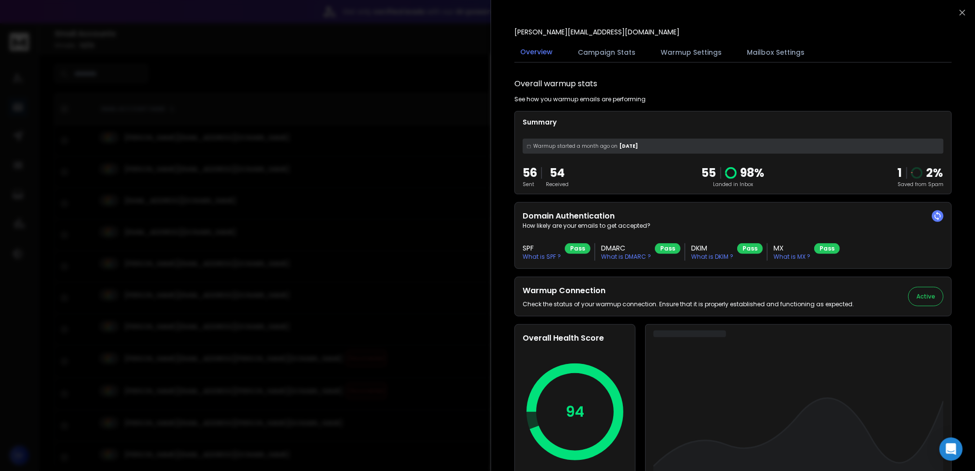
click at [761, 55] on button "Mailbox Settings" at bounding box center [775, 52] width 69 height 21
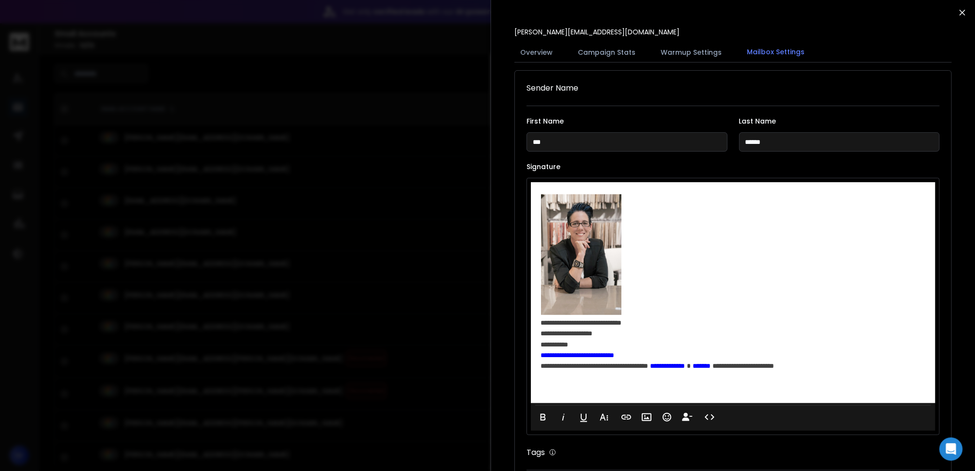
click at [957, 13] on icon "button" at bounding box center [962, 13] width 10 height 10
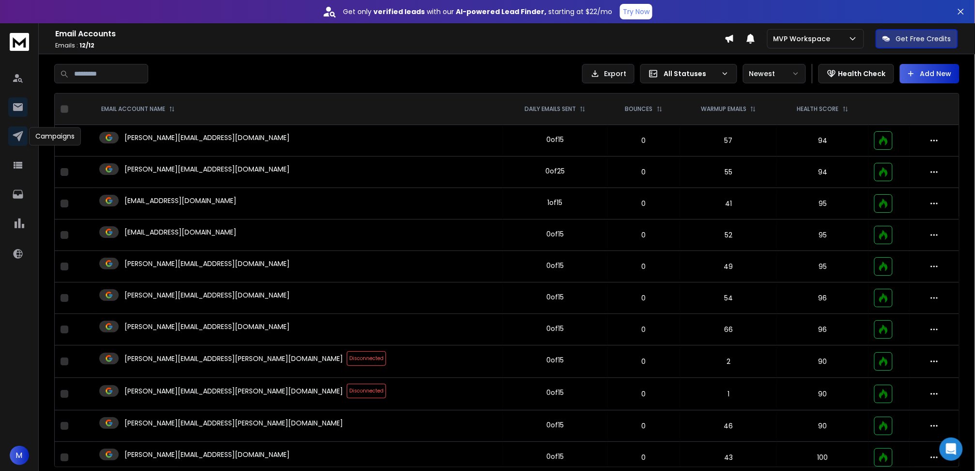
click at [15, 131] on icon at bounding box center [18, 136] width 12 height 12
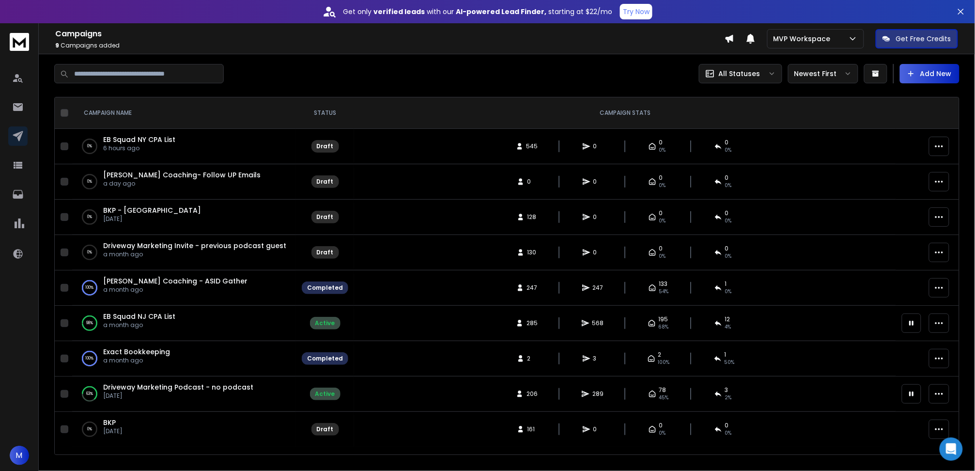
click at [155, 283] on span "[PERSON_NAME] Coaching - ASID Gather" at bounding box center [175, 281] width 144 height 10
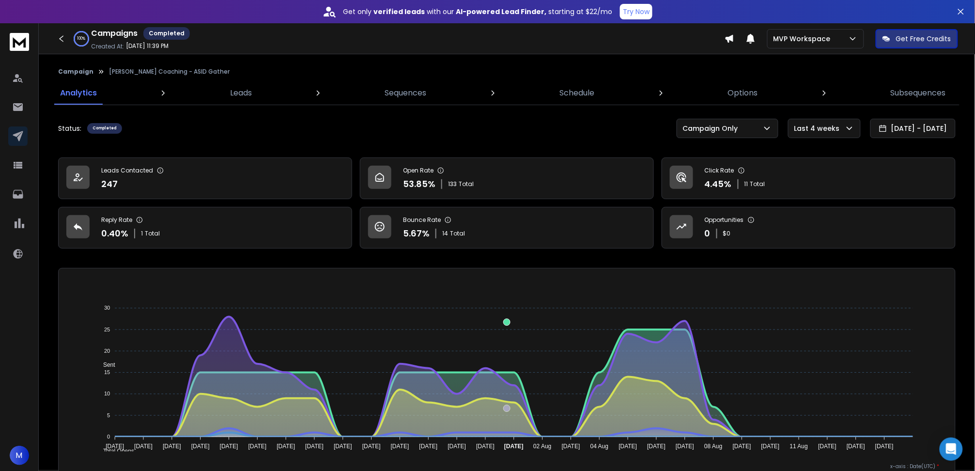
drag, startPoint x: 398, startPoint y: 92, endPoint x: 473, endPoint y: 111, distance: 78.0
click at [397, 92] on p "Sequences" at bounding box center [406, 93] width 42 height 12
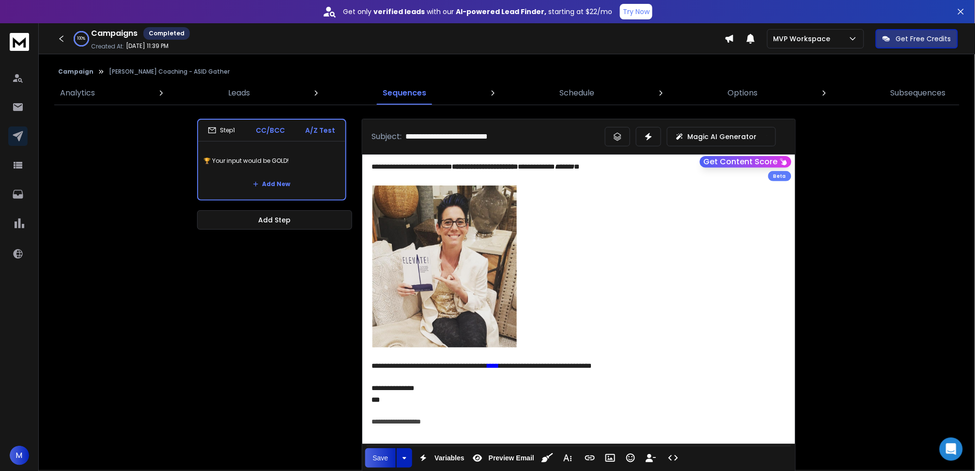
scroll to position [127, 0]
click at [586, 455] on icon "button" at bounding box center [590, 458] width 12 height 12
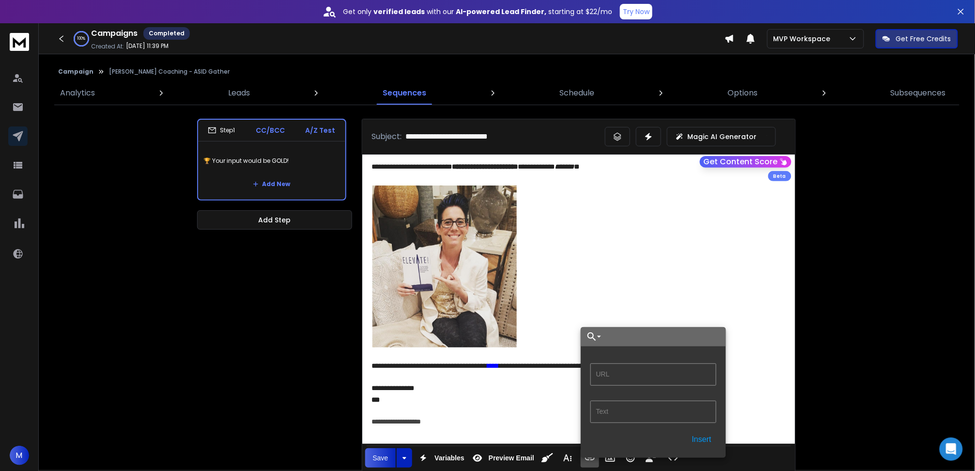
click at [546, 397] on div "**********" at bounding box center [578, 393] width 413 height 23
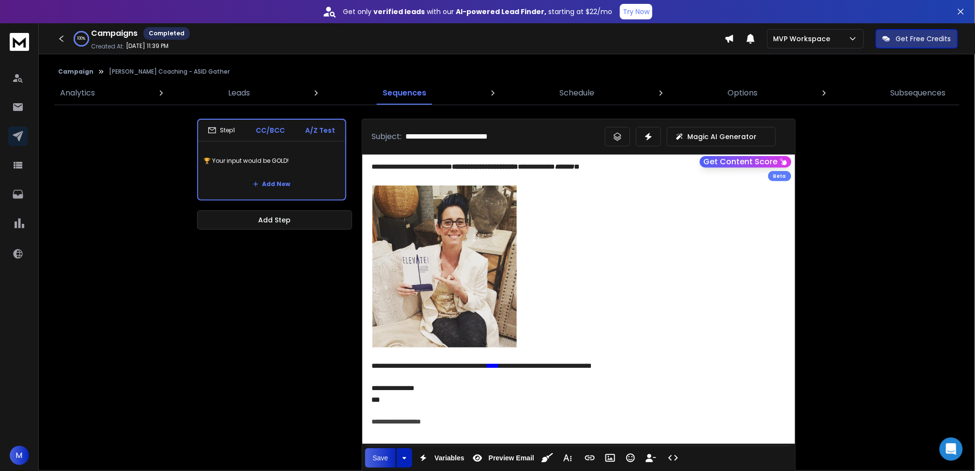
scroll to position [0, 0]
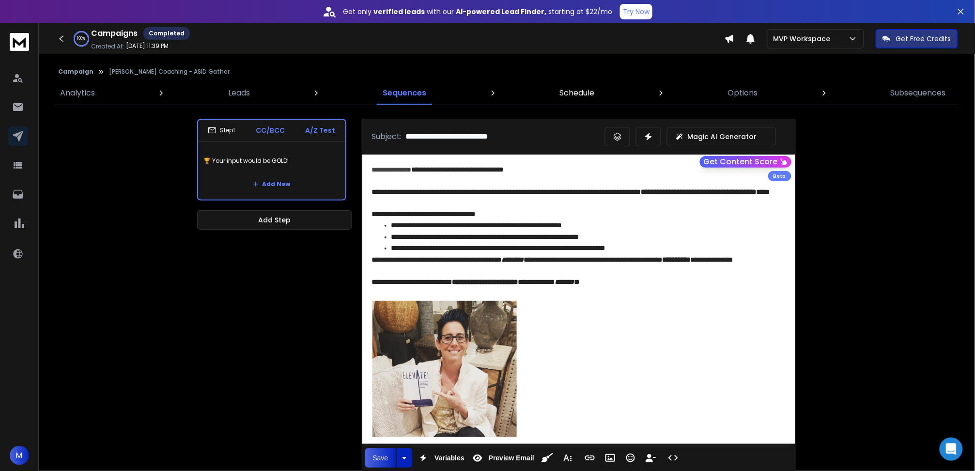
click at [567, 93] on p "Schedule" at bounding box center [576, 93] width 35 height 12
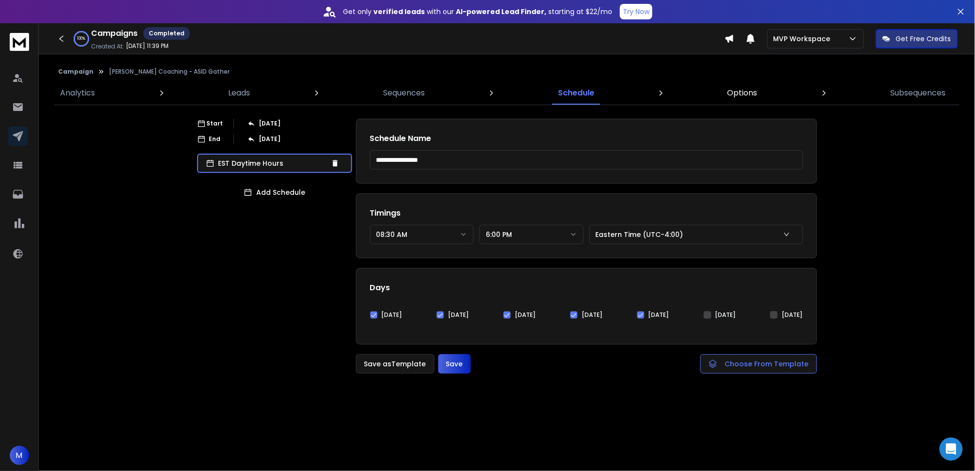
click at [754, 94] on p "Options" at bounding box center [742, 93] width 30 height 12
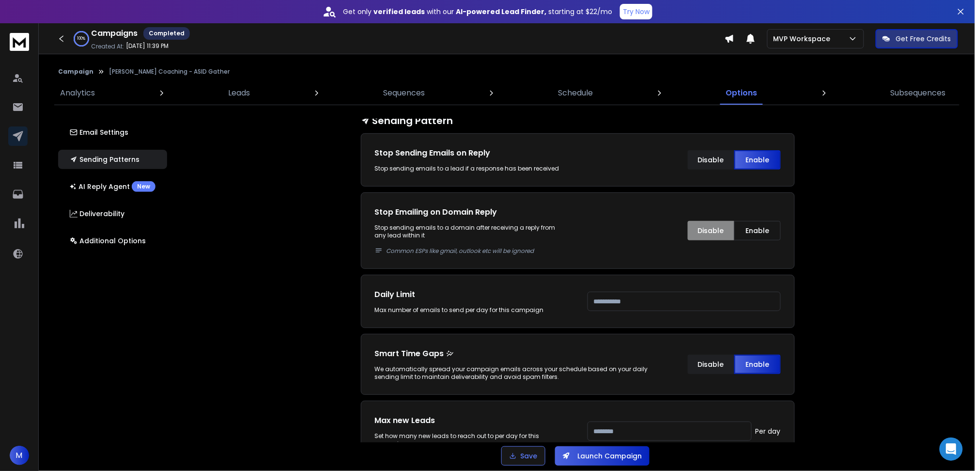
scroll to position [172, 0]
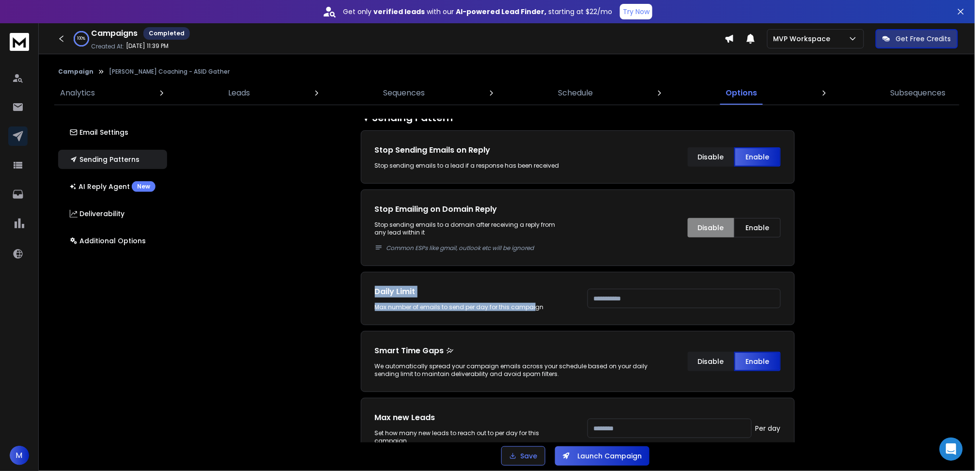
drag, startPoint x: 532, startPoint y: 308, endPoint x: 536, endPoint y: 294, distance: 15.0
click at [375, 286] on div "Daily Limit Max number of emails to send per day for this campaign" at bounding box center [471, 298] width 193 height 25
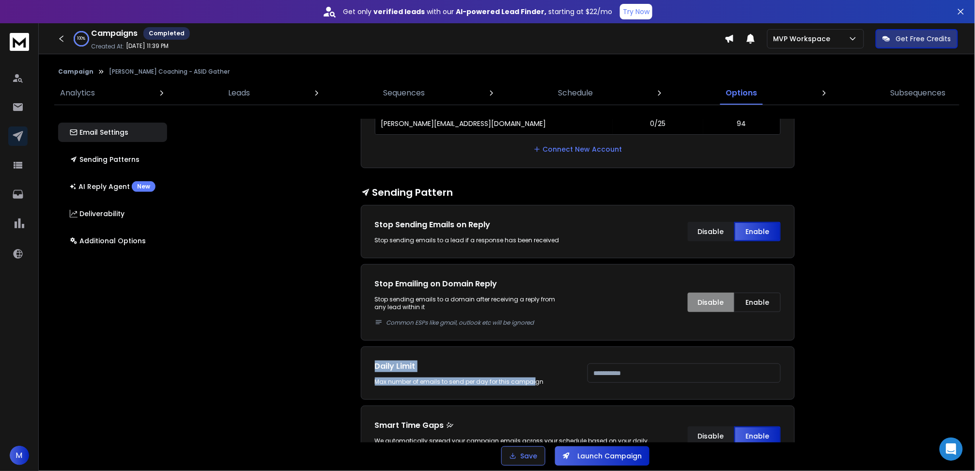
scroll to position [0, 0]
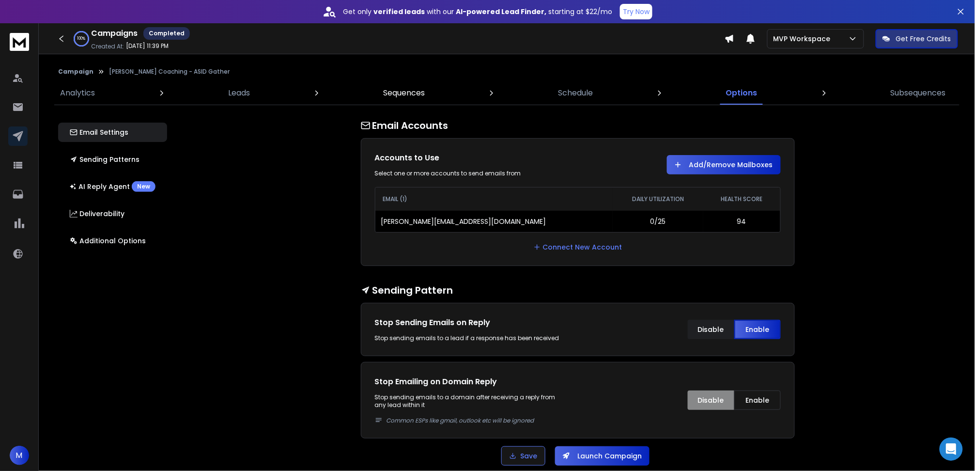
click at [395, 92] on p "Sequences" at bounding box center [404, 93] width 42 height 12
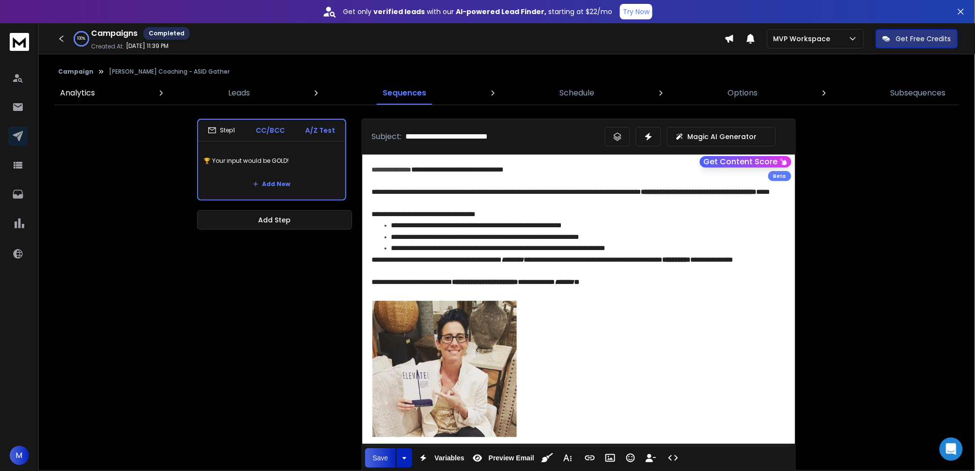
click at [88, 97] on p "Analytics" at bounding box center [77, 93] width 35 height 12
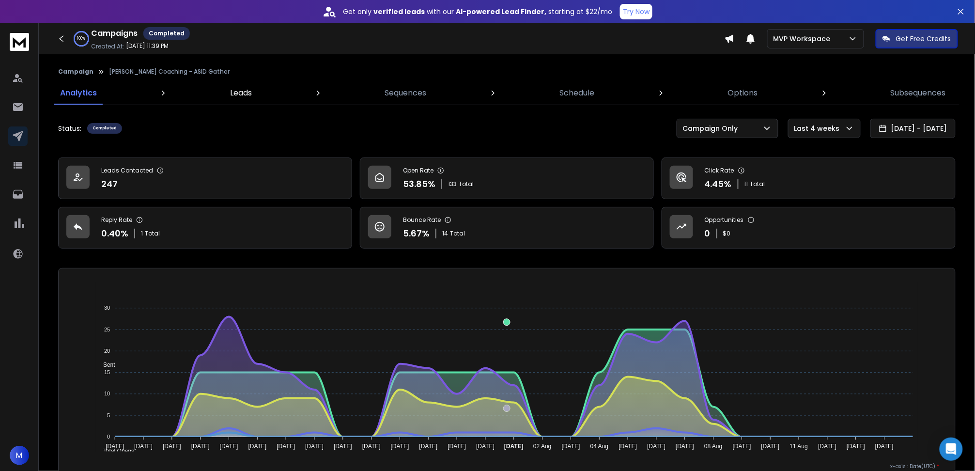
click at [225, 95] on link "Leads" at bounding box center [240, 92] width 33 height 23
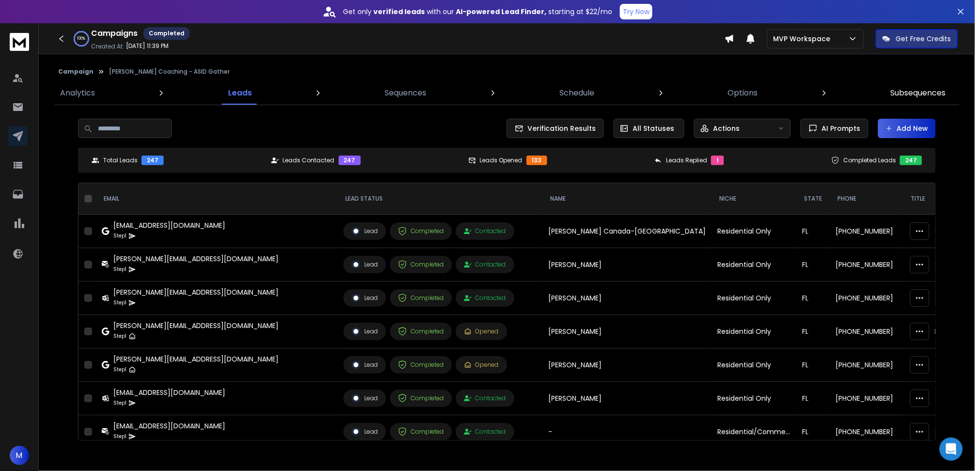
click at [907, 93] on p "Subsequences" at bounding box center [917, 93] width 55 height 12
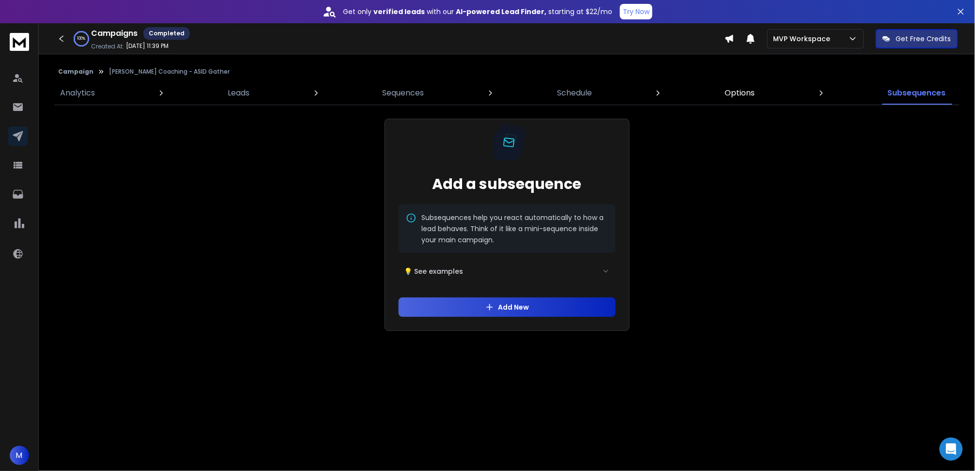
click at [748, 93] on p "Options" at bounding box center [740, 93] width 30 height 12
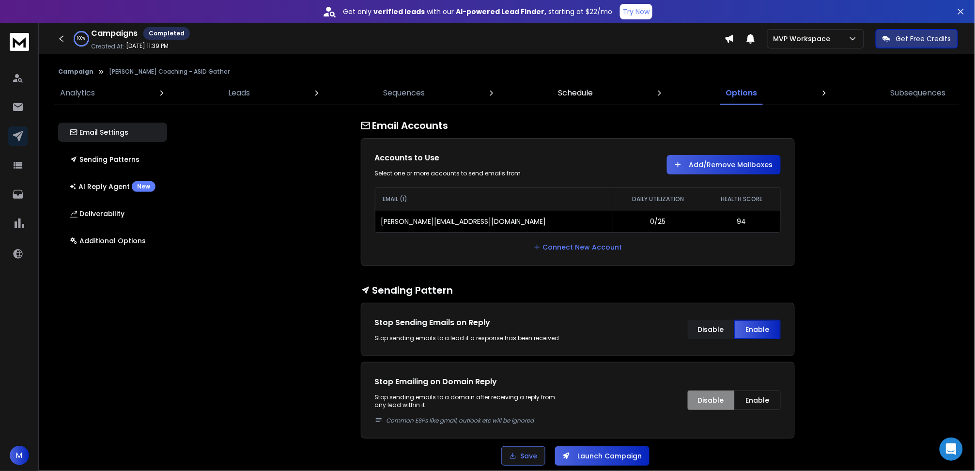
click at [588, 90] on p "Schedule" at bounding box center [575, 93] width 35 height 12
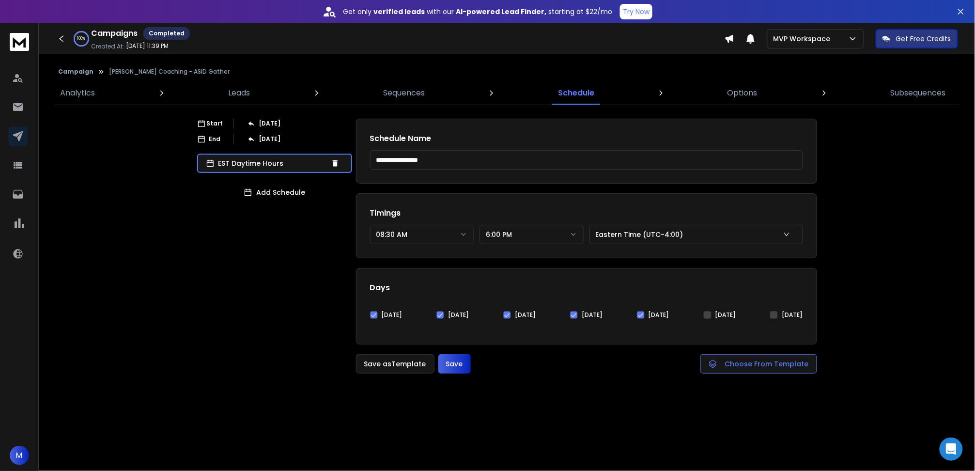
click at [66, 73] on button "Campaign" at bounding box center [75, 72] width 35 height 8
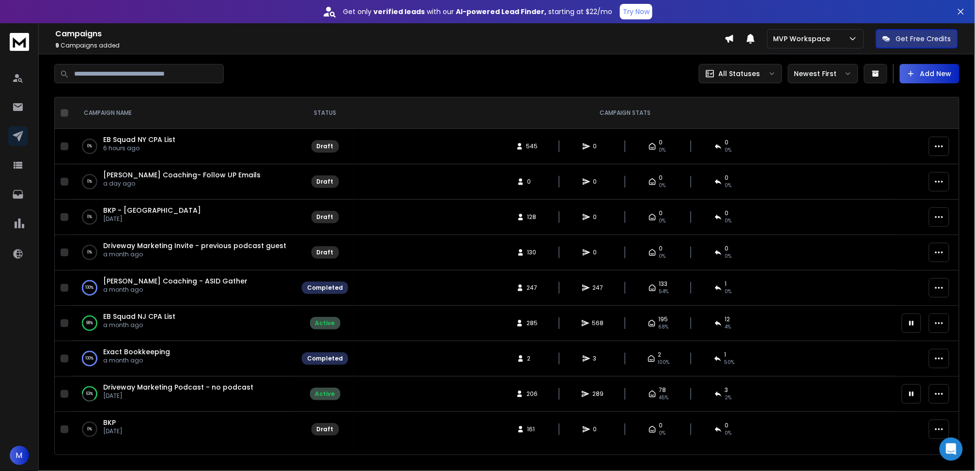
click at [123, 353] on span "Exact Bookkeeping" at bounding box center [136, 352] width 67 height 10
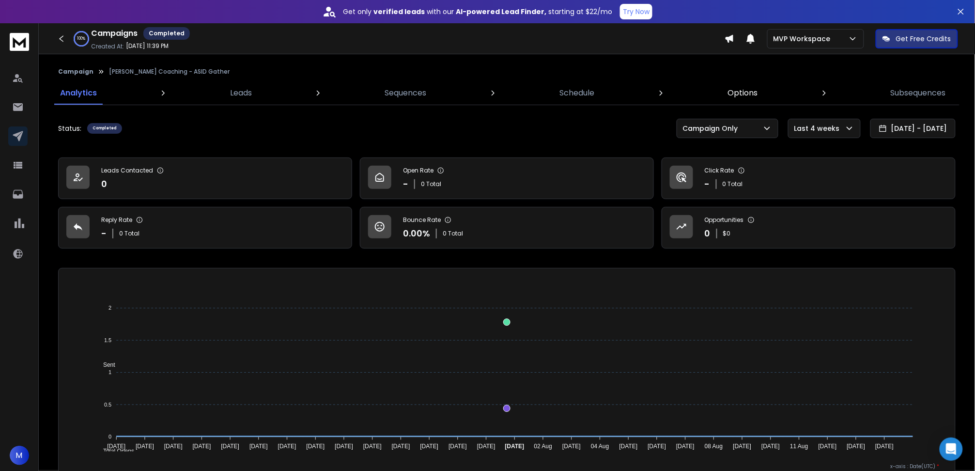
click at [756, 95] on p "Options" at bounding box center [742, 93] width 30 height 12
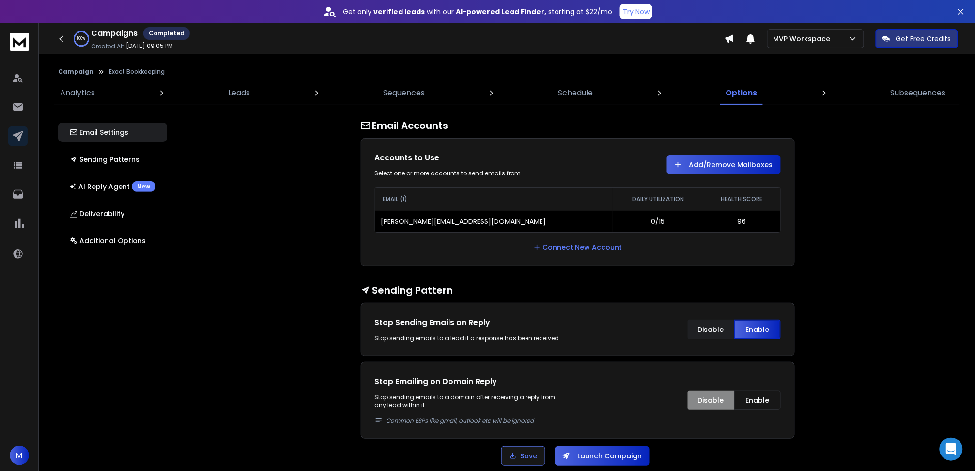
click at [62, 75] on button "Campaign" at bounding box center [75, 72] width 35 height 8
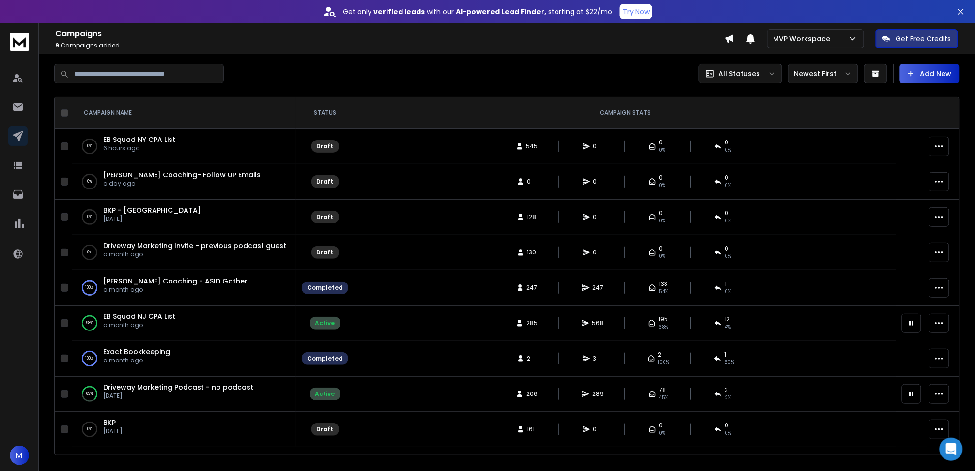
click at [128, 350] on span "Exact Bookkeeping" at bounding box center [136, 352] width 67 height 10
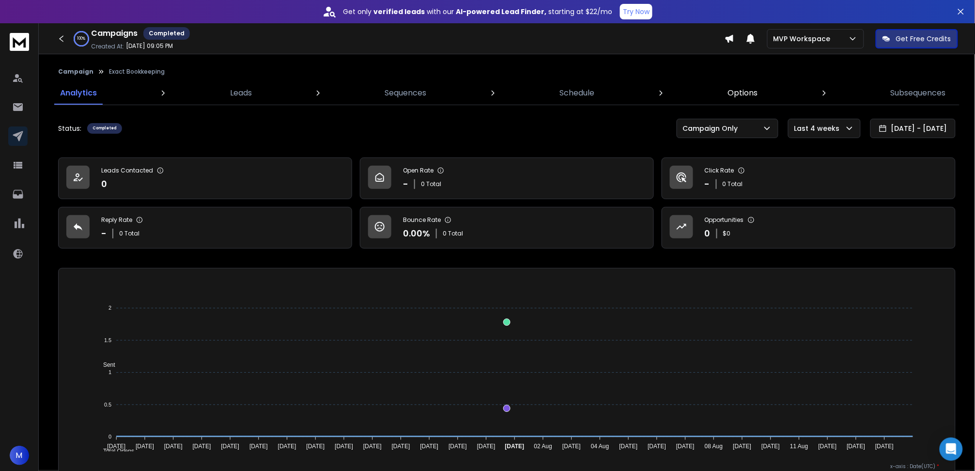
click at [744, 95] on p "Options" at bounding box center [742, 93] width 30 height 12
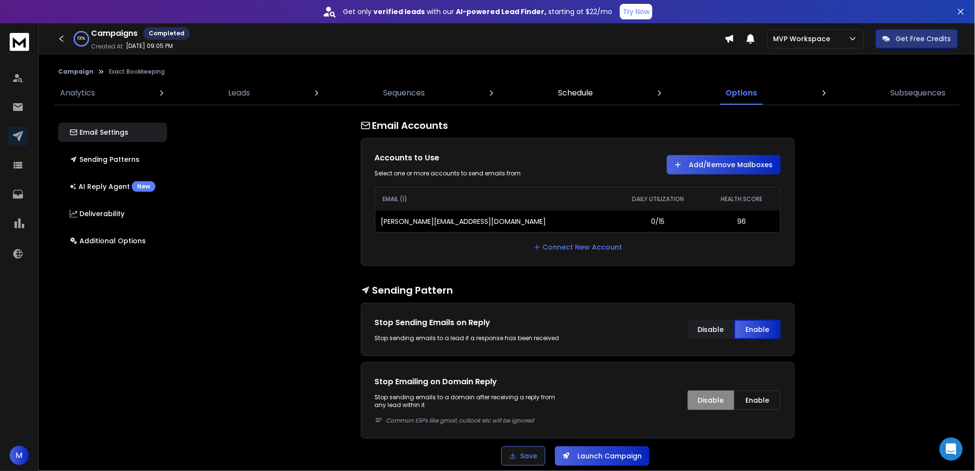
click at [569, 95] on p "Schedule" at bounding box center [575, 93] width 35 height 12
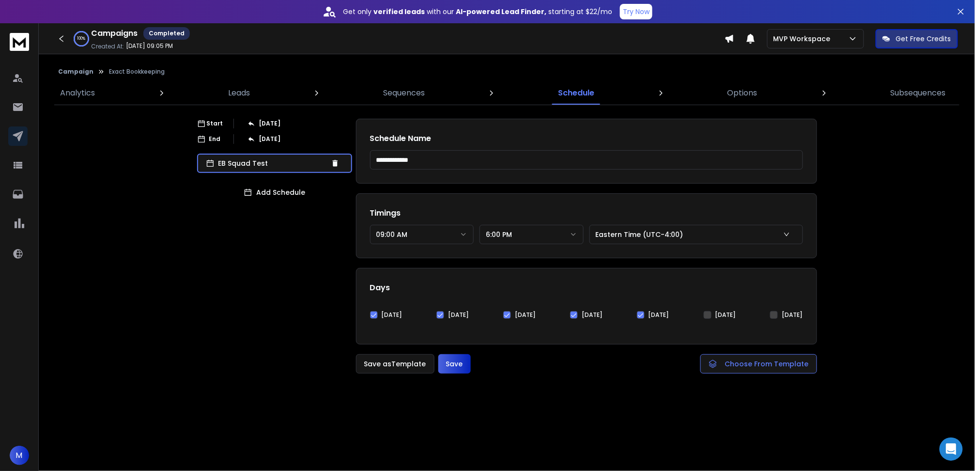
click at [77, 71] on button "Campaign" at bounding box center [75, 72] width 35 height 8
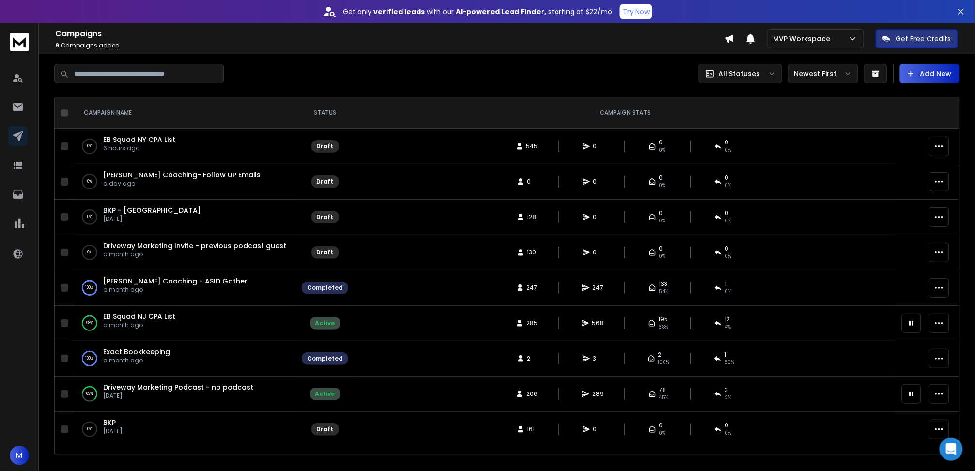
click at [149, 279] on span "[PERSON_NAME] Coaching - ASID Gather" at bounding box center [175, 281] width 144 height 10
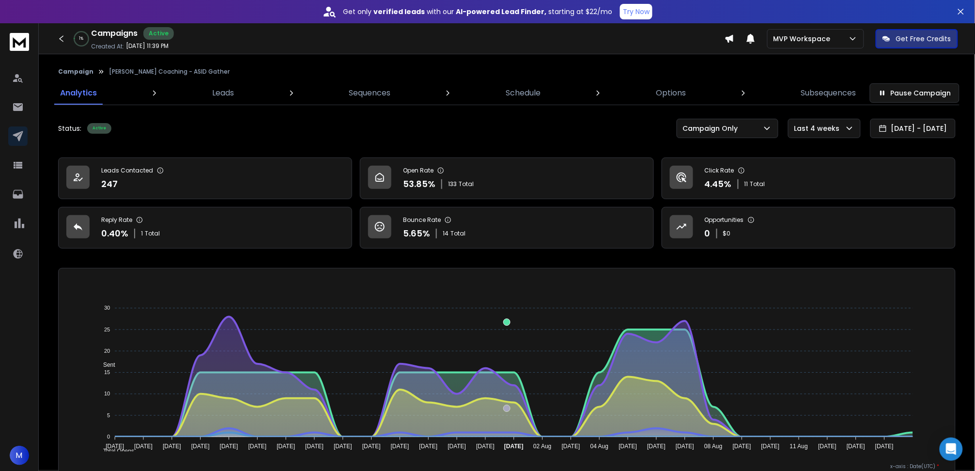
click at [911, 90] on button "Pause Campaign" at bounding box center [914, 92] width 90 height 19
click at [379, 91] on p "Sequences" at bounding box center [367, 93] width 42 height 12
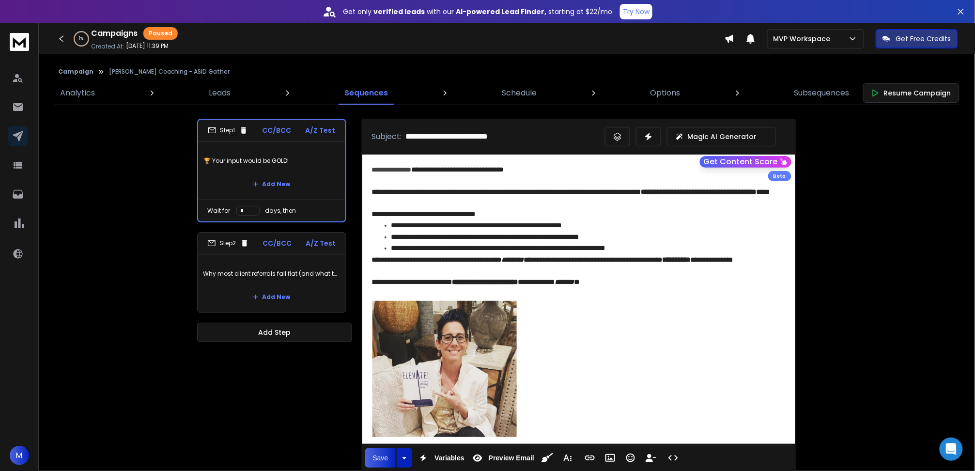
click at [315, 300] on div "Add New" at bounding box center [271, 296] width 137 height 19
type input "**********"
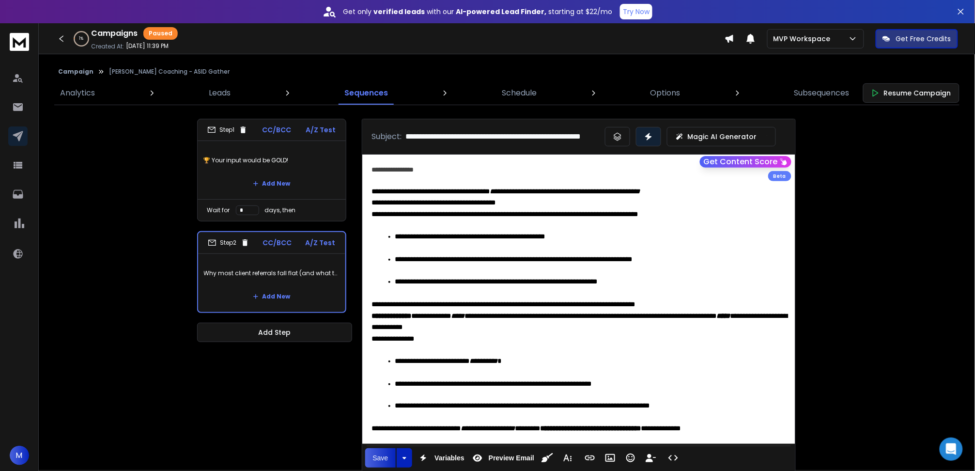
click at [654, 141] on button "button" at bounding box center [648, 136] width 25 height 19
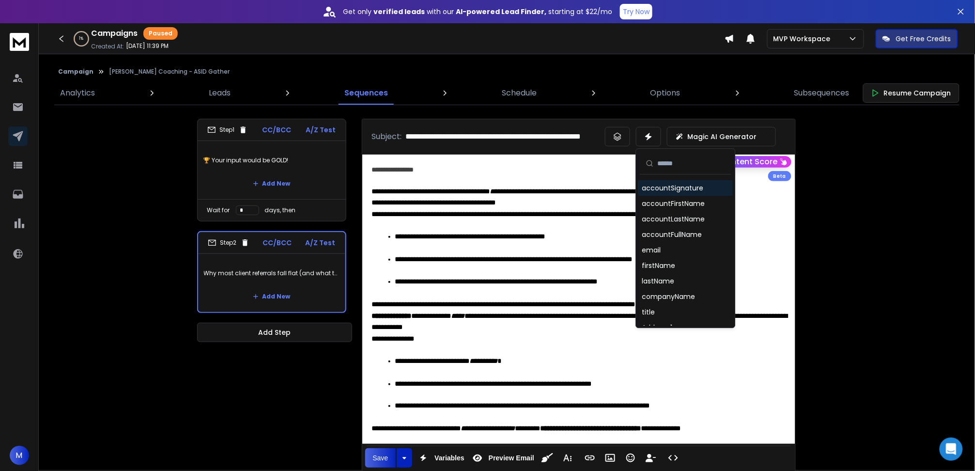
click at [619, 171] on div "**********" at bounding box center [578, 169] width 413 height 11
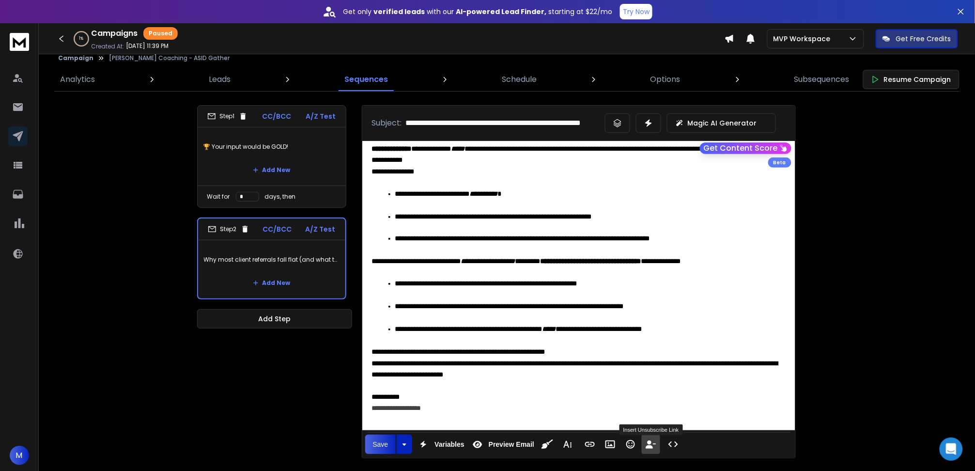
scroll to position [15, 0]
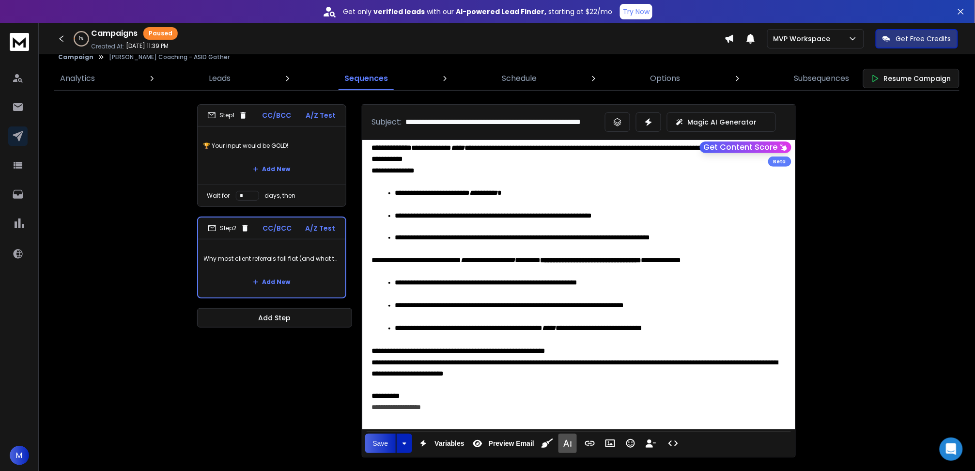
click at [570, 442] on icon "button" at bounding box center [568, 443] width 12 height 12
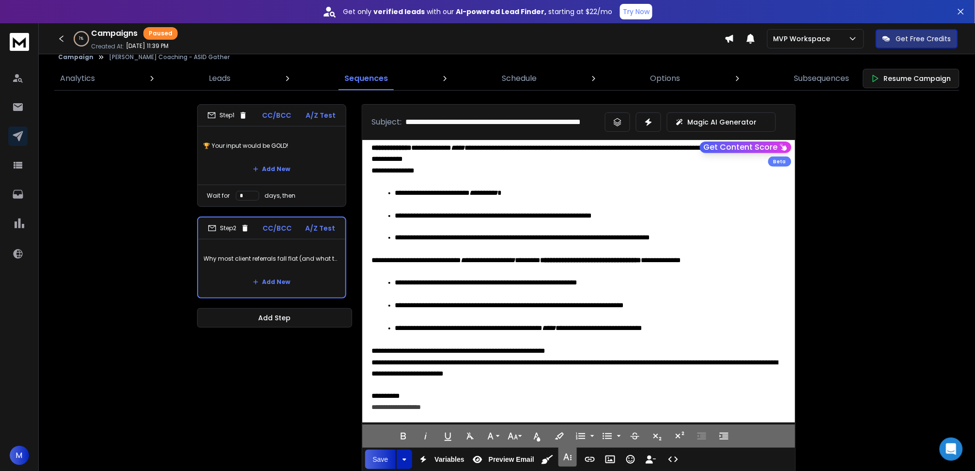
click at [596, 390] on div at bounding box center [578, 384] width 413 height 11
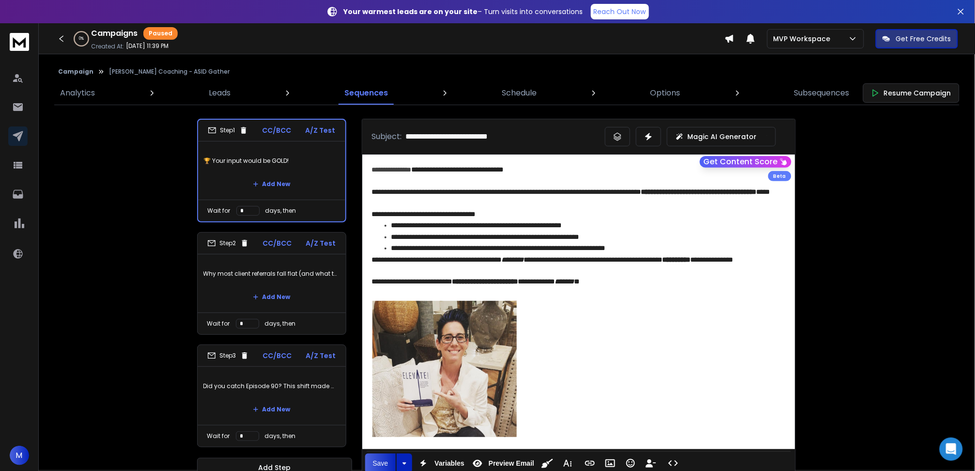
click at [303, 274] on p "Why most client referrals fall flat (and what to do instead)" at bounding box center [271, 273] width 137 height 27
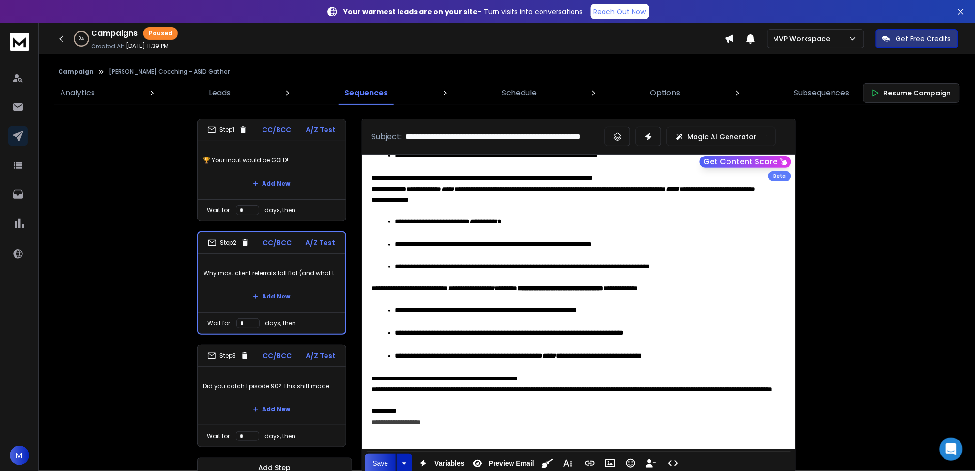
scroll to position [20, 0]
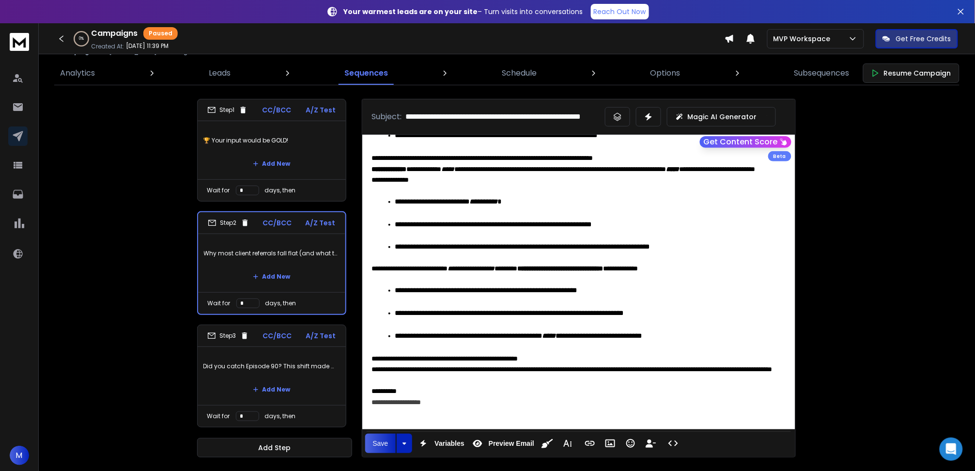
click at [512, 355] on link "**********" at bounding box center [464, 358] width 107 height 7
click at [437, 355] on link "**********" at bounding box center [464, 358] width 107 height 7
click at [315, 147] on p "🏆 Your input would be GOLD!" at bounding box center [271, 140] width 137 height 27
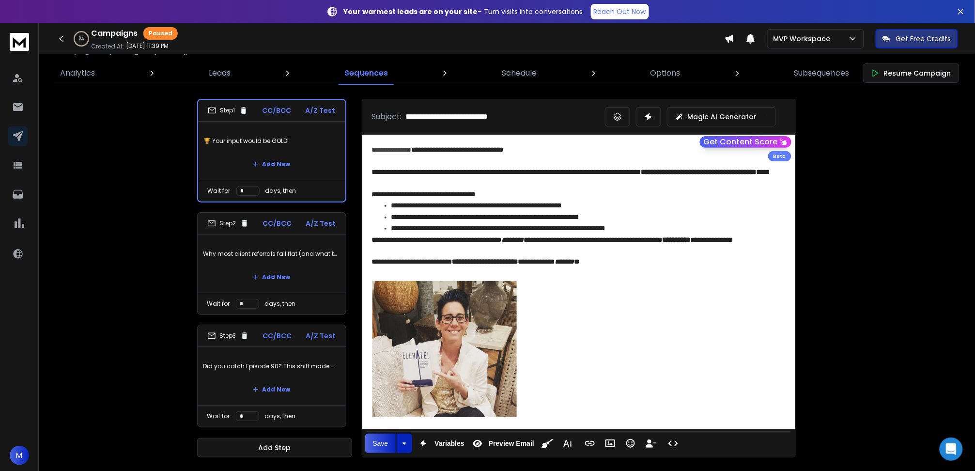
click at [325, 275] on div "Add New" at bounding box center [271, 276] width 137 height 19
type input "**********"
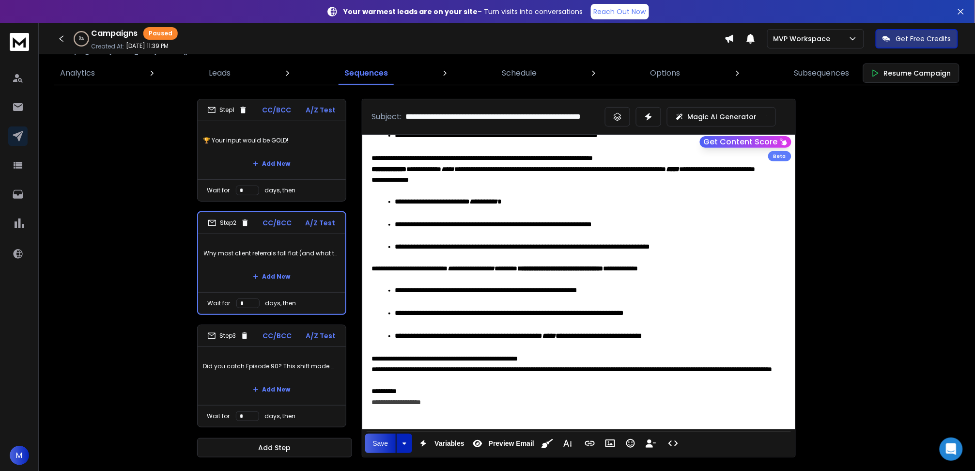
scroll to position [146, 0]
click at [289, 155] on button "Add New" at bounding box center [271, 163] width 53 height 19
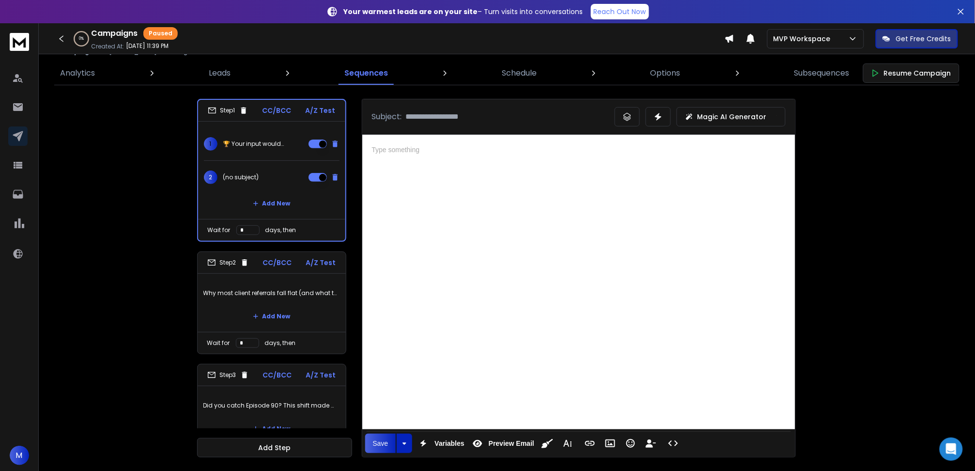
scroll to position [0, 0]
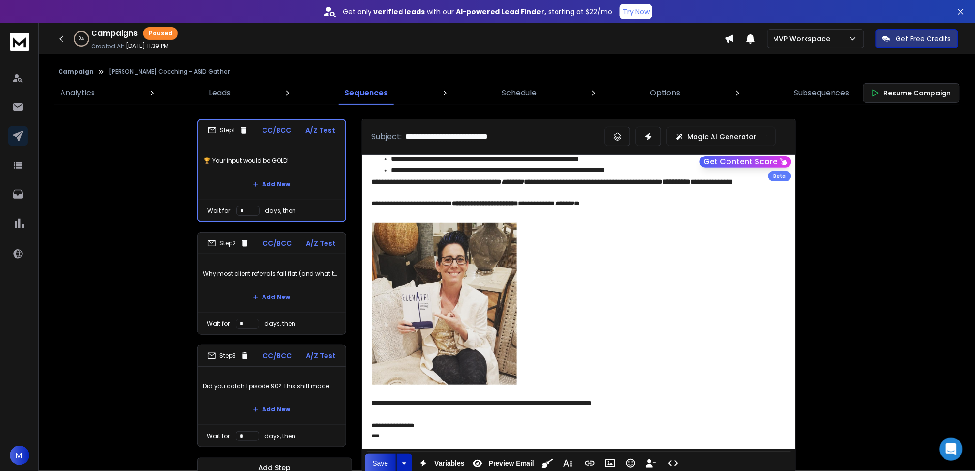
scroll to position [127, 0]
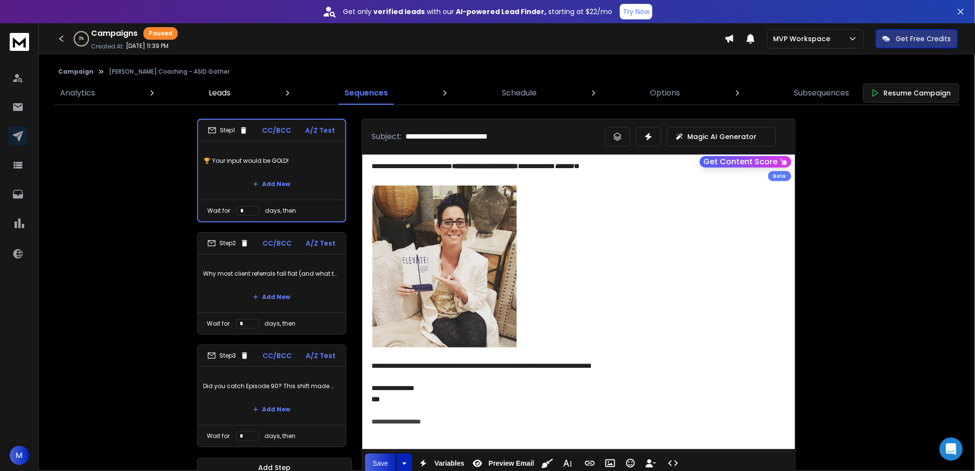
click at [223, 93] on p "Leads" at bounding box center [220, 93] width 22 height 12
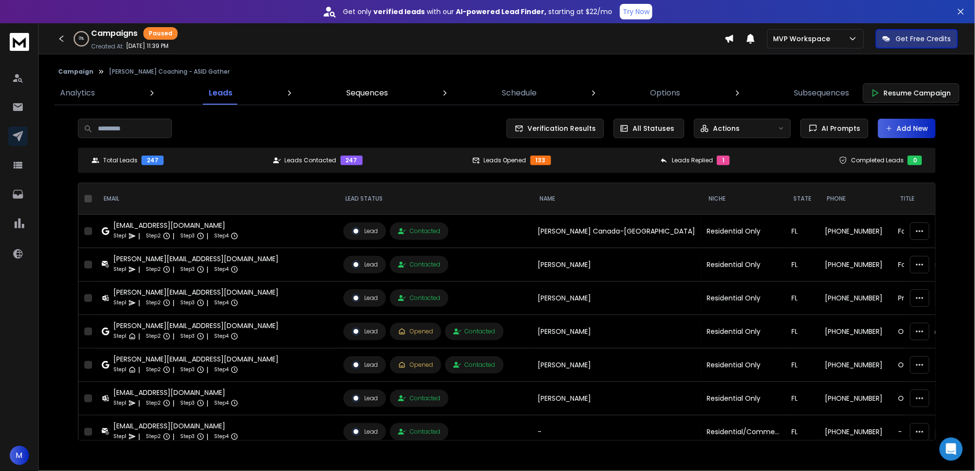
click at [361, 94] on p "Sequences" at bounding box center [367, 93] width 42 height 12
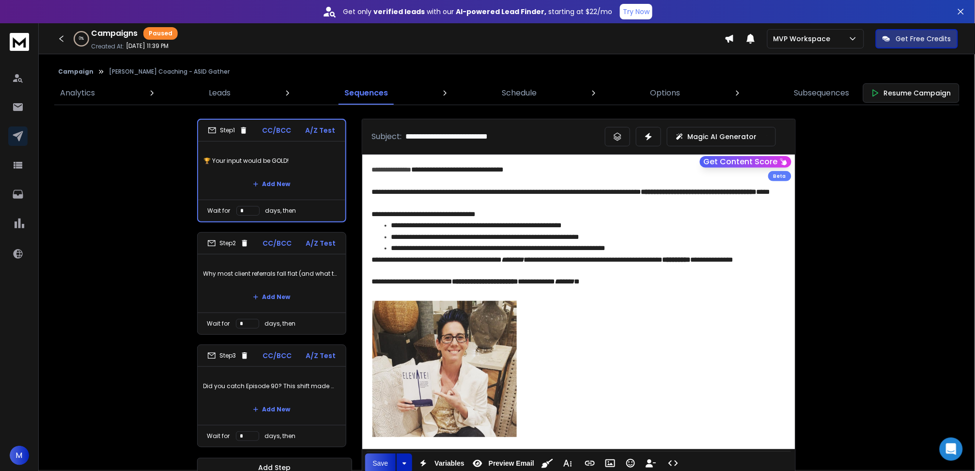
click at [330, 296] on div "Add New" at bounding box center [271, 296] width 137 height 19
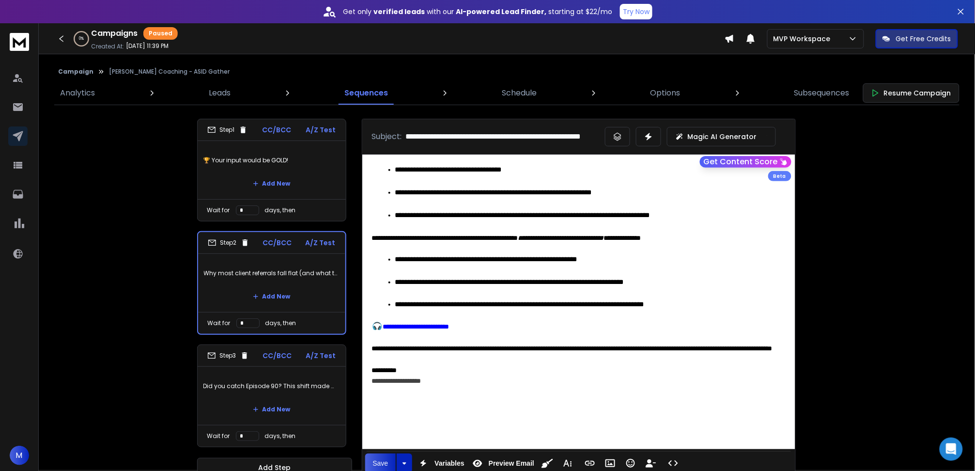
scroll to position [233, 0]
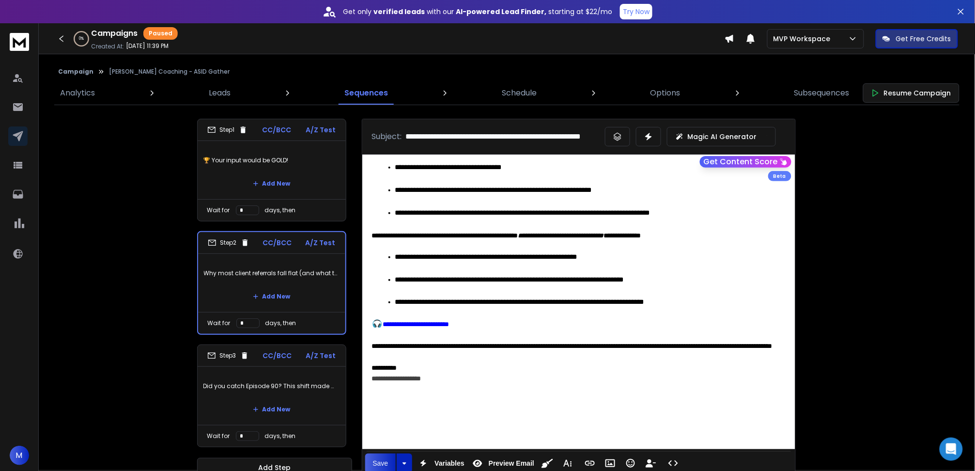
click at [323, 386] on p "Did you catch Episode 90? This shift made my business skyrocket" at bounding box center [271, 385] width 137 height 27
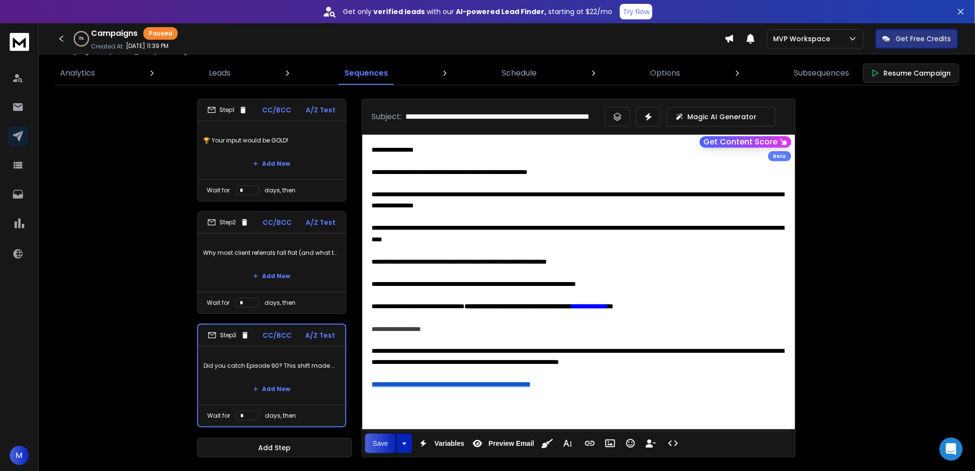
scroll to position [90, 0]
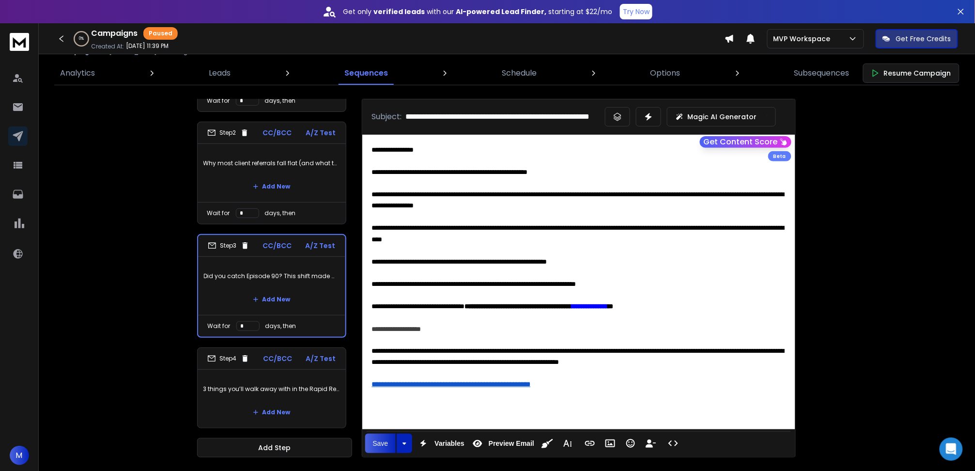
click at [307, 389] on p "3 things you’ll walk away with in the Rapid Referrals Challenge" at bounding box center [271, 388] width 137 height 27
type input "**********"
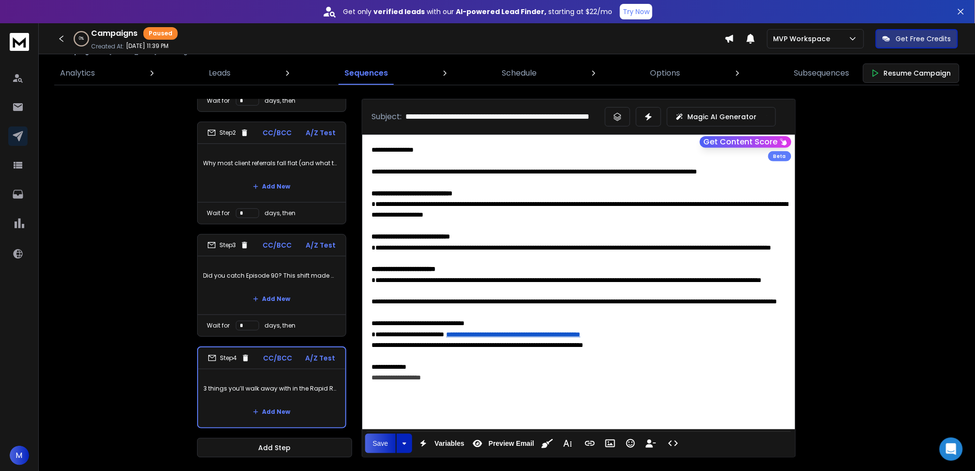
scroll to position [0, 0]
